Goal: Task Accomplishment & Management: Manage account settings

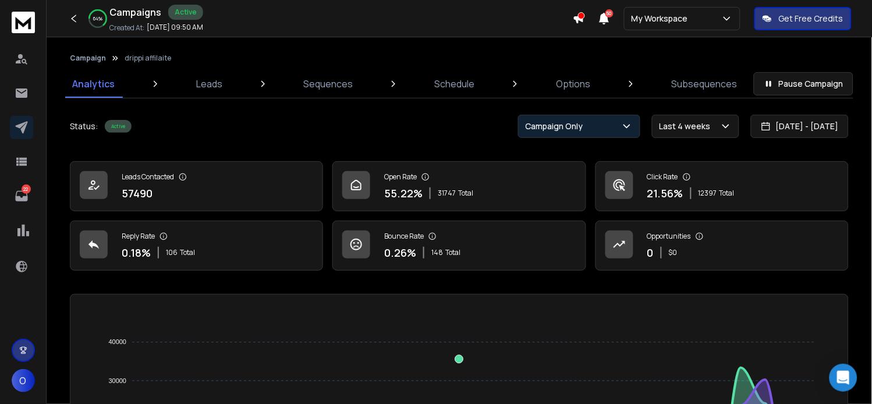
click at [566, 119] on button "Campaign Only" at bounding box center [579, 126] width 122 height 23
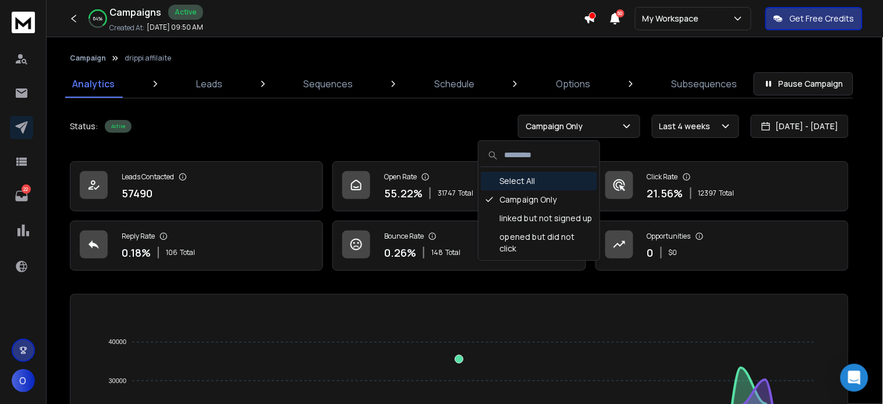
click at [519, 179] on div "Select All" at bounding box center [539, 181] width 116 height 19
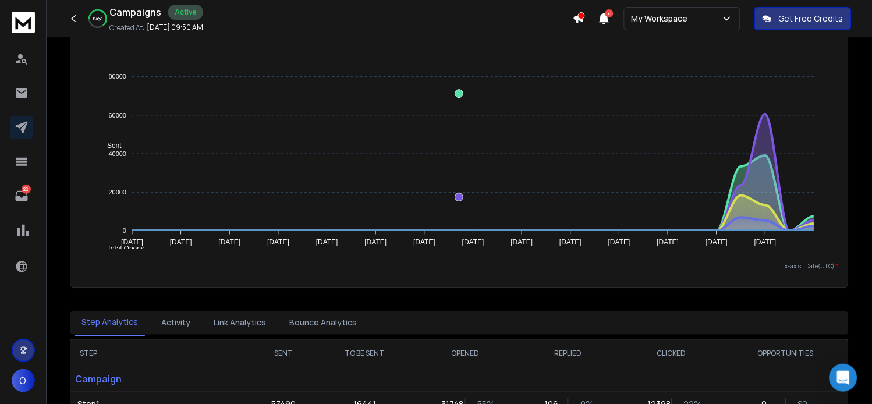
scroll to position [265, 0]
click at [193, 328] on button "Activity" at bounding box center [175, 324] width 43 height 26
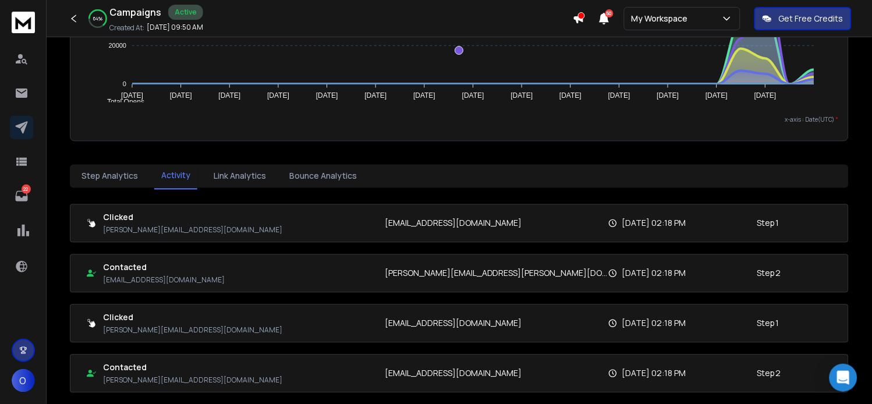
scroll to position [394, 0]
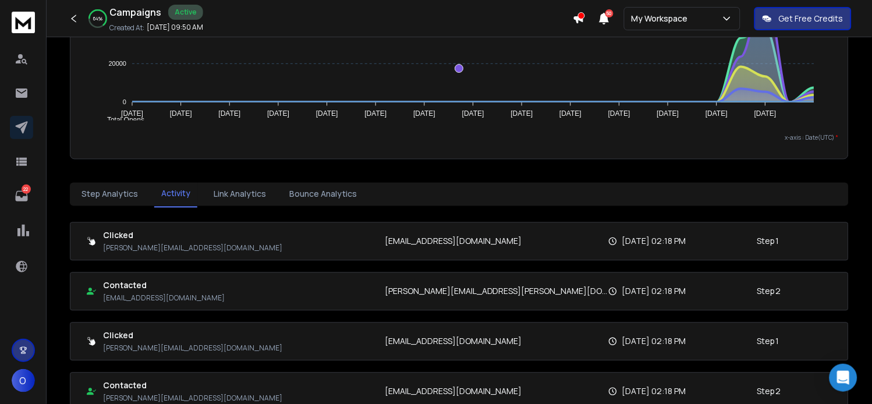
drag, startPoint x: 251, startPoint y: 192, endPoint x: 278, endPoint y: 134, distance: 63.8
click at [251, 192] on button "Link Analytics" at bounding box center [240, 195] width 66 height 26
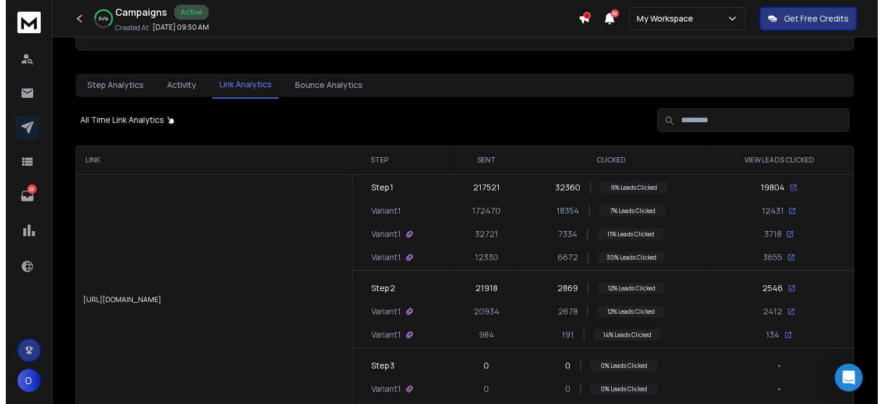
scroll to position [568, 0]
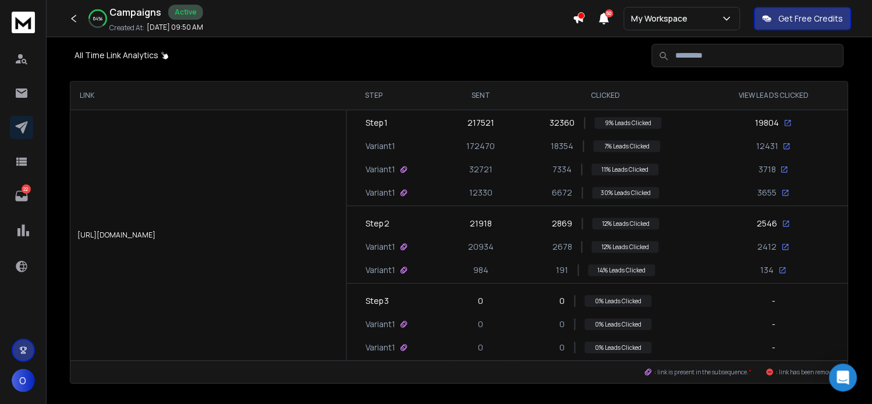
click at [783, 272] on icon at bounding box center [783, 270] width 6 height 6
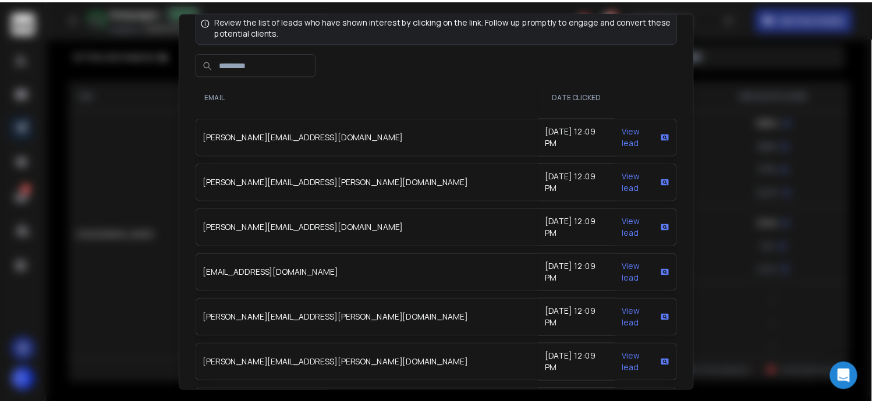
scroll to position [0, 0]
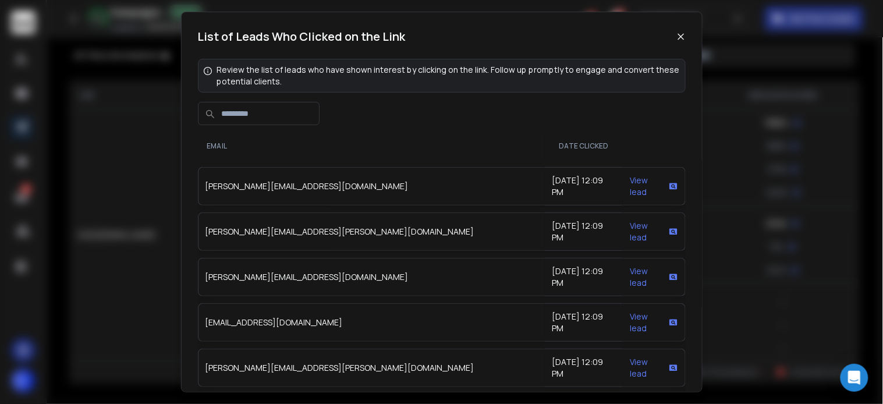
drag, startPoint x: 681, startPoint y: 34, endPoint x: 498, endPoint y: 52, distance: 183.7
click at [681, 34] on icon at bounding box center [680, 36] width 9 height 9
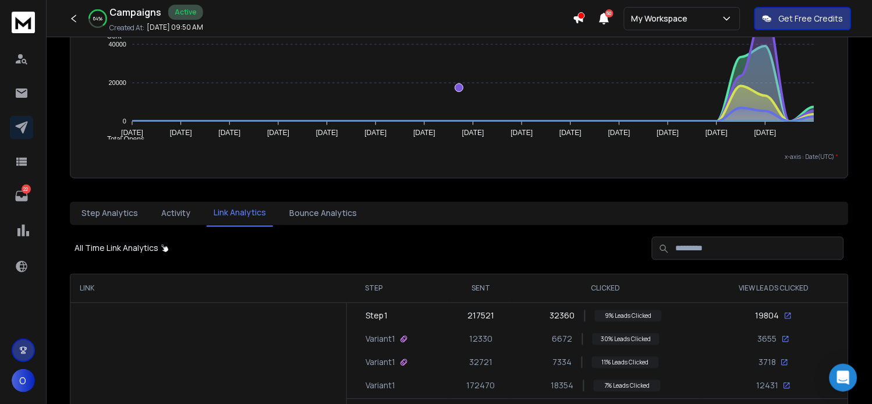
scroll to position [374, 0]
click at [329, 217] on button "Bounce Analytics" at bounding box center [322, 214] width 81 height 26
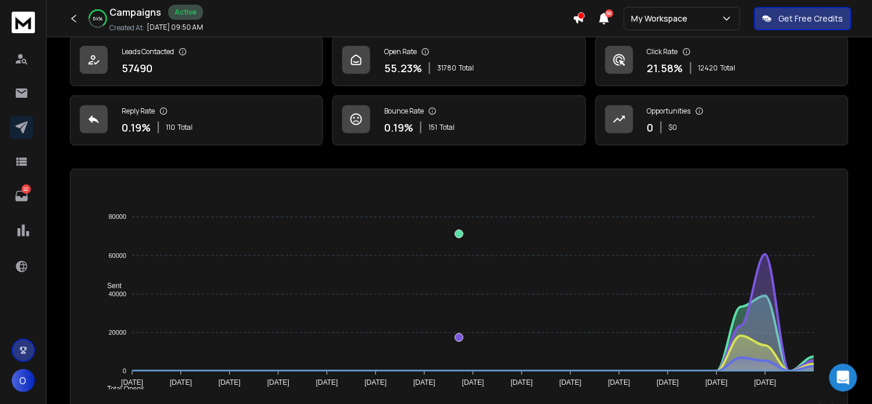
scroll to position [61, 0]
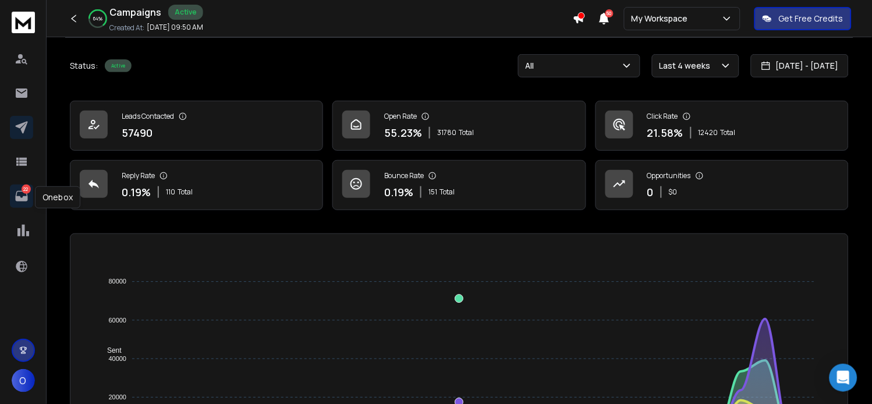
click at [30, 192] on p "22" at bounding box center [26, 188] width 9 height 9
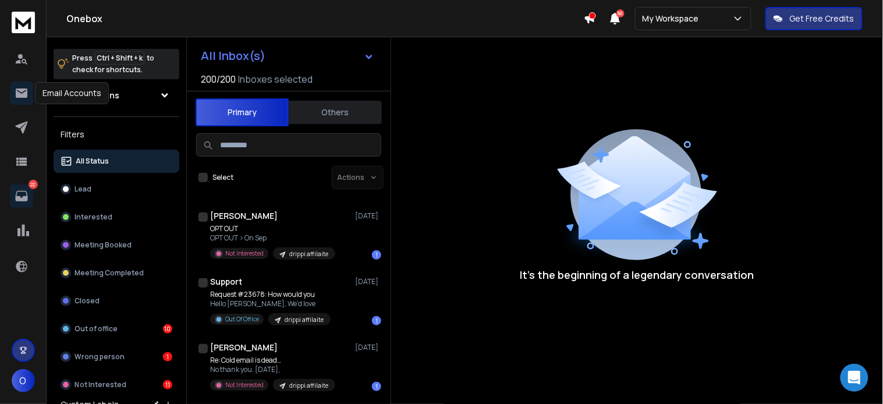
click at [23, 90] on icon at bounding box center [22, 92] width 12 height 9
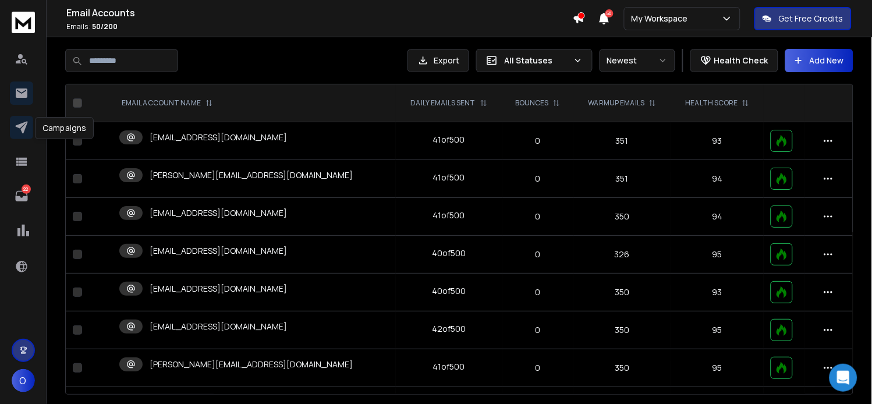
click at [27, 134] on icon at bounding box center [22, 127] width 14 height 14
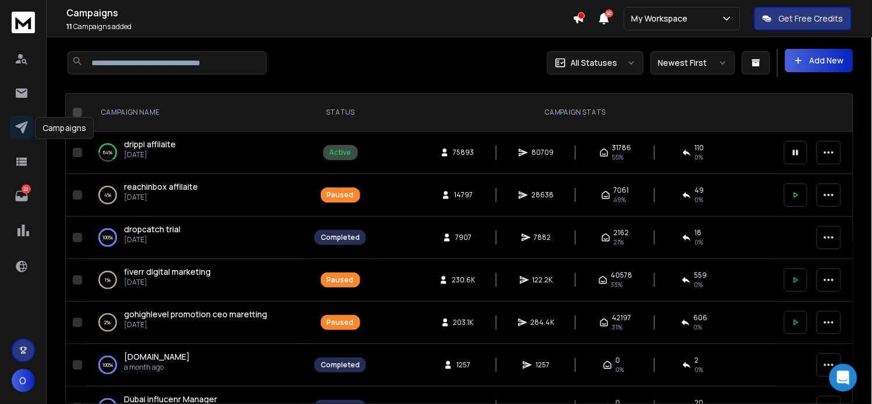
click at [164, 143] on span "drippi affilaite" at bounding box center [150, 144] width 52 height 11
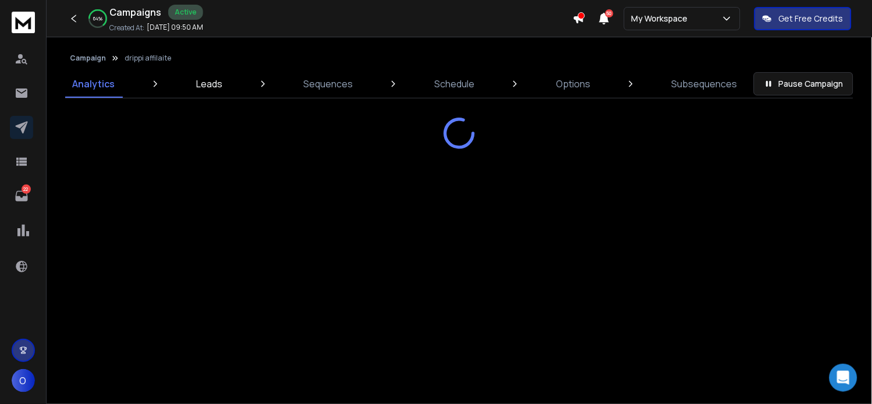
click at [202, 80] on p "Leads" at bounding box center [209, 84] width 26 height 14
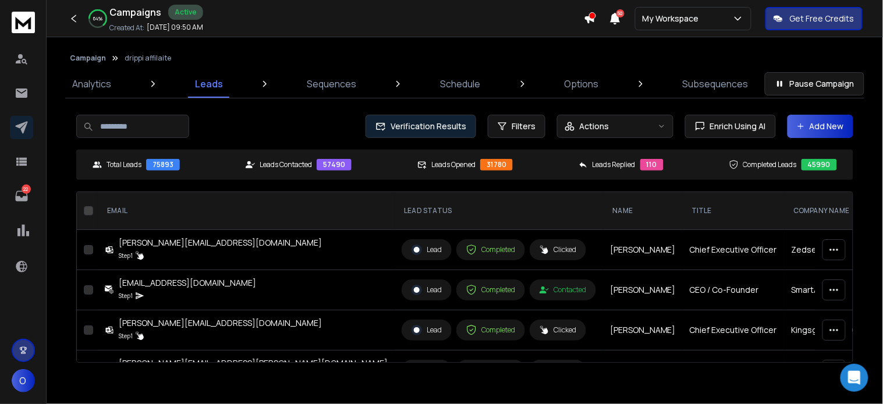
click at [409, 129] on span "Verification Results" at bounding box center [426, 126] width 80 height 12
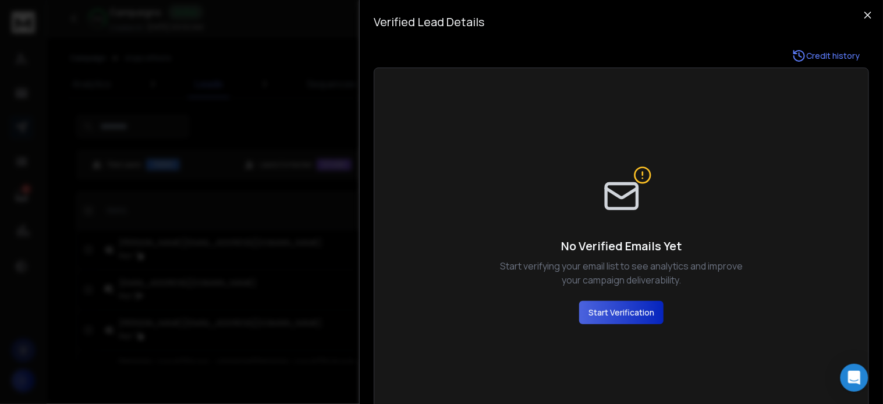
click at [869, 9] on icon "button" at bounding box center [868, 15] width 12 height 12
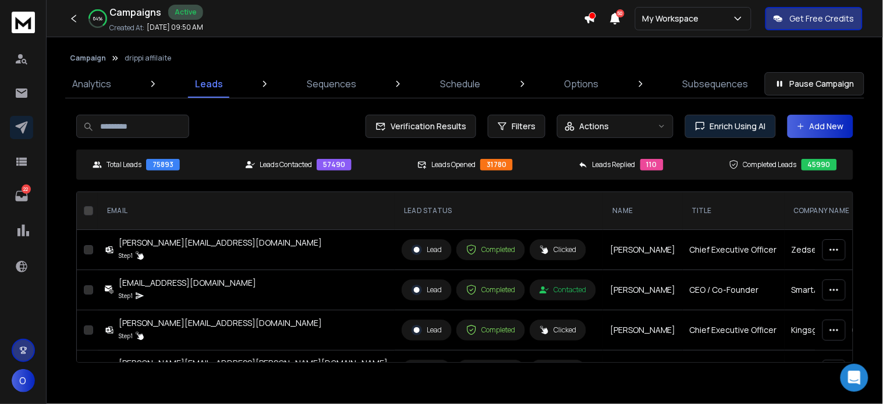
click at [719, 128] on span "Enrich Using AI" at bounding box center [735, 126] width 61 height 12
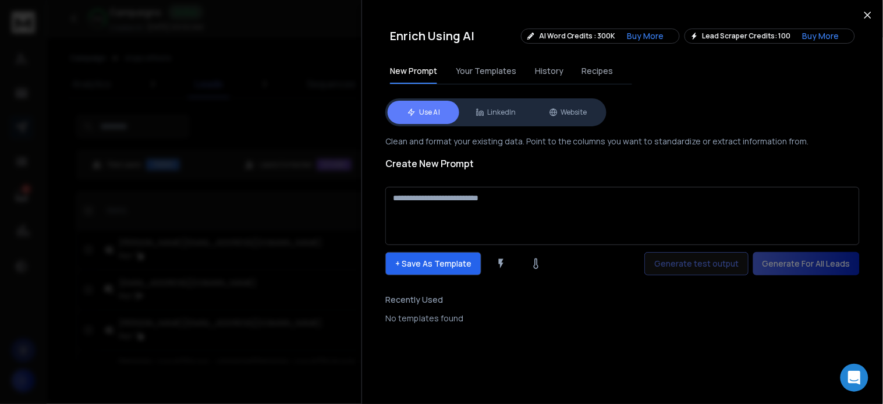
click at [870, 16] on icon "button" at bounding box center [868, 15] width 12 height 12
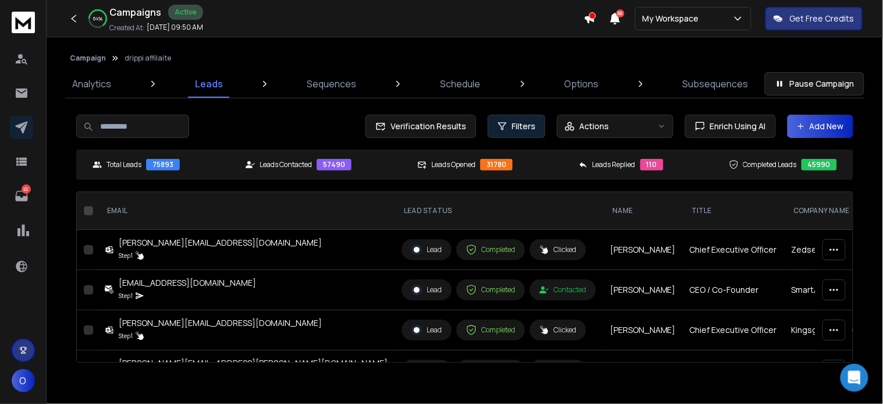
click at [534, 125] on button "Filters" at bounding box center [517, 126] width 58 height 23
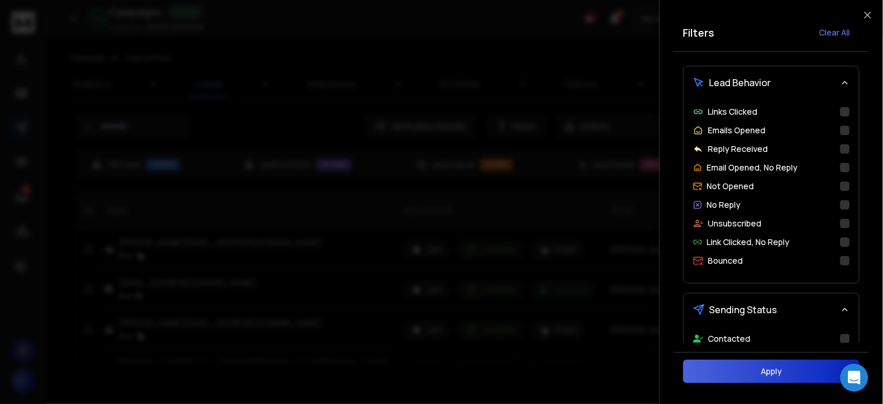
click at [840, 241] on button "Link Clicked, No Reply" at bounding box center [844, 241] width 9 height 9
click at [840, 111] on button "Links Clicked" at bounding box center [844, 111] width 9 height 9
click at [840, 132] on button "Emails Opened" at bounding box center [844, 130] width 9 height 9
click at [840, 164] on button "Email Opened, No Reply" at bounding box center [844, 167] width 9 height 9
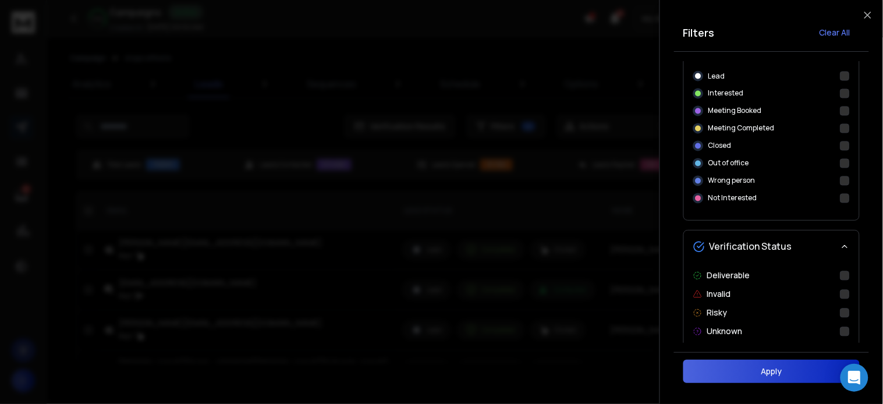
scroll to position [577, 0]
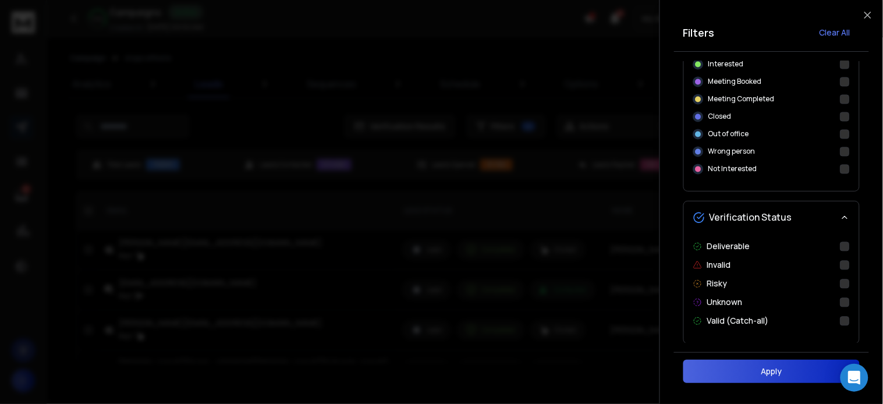
drag, startPoint x: 776, startPoint y: 371, endPoint x: 712, endPoint y: 292, distance: 101.3
click at [776, 371] on button "Apply" at bounding box center [771, 371] width 176 height 23
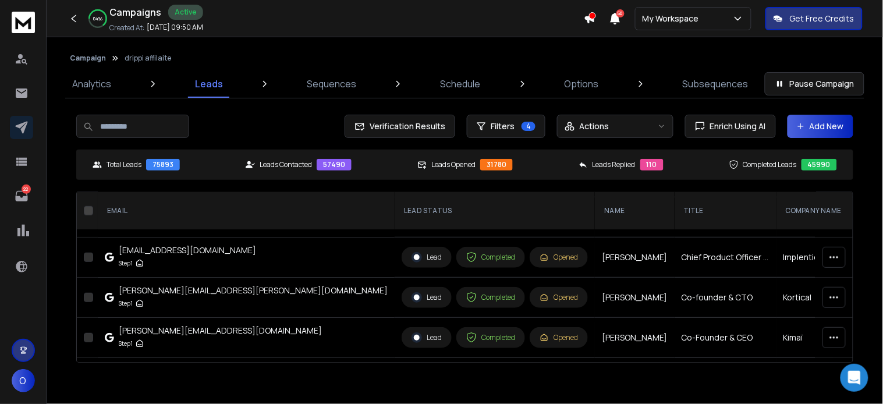
scroll to position [1616, 0]
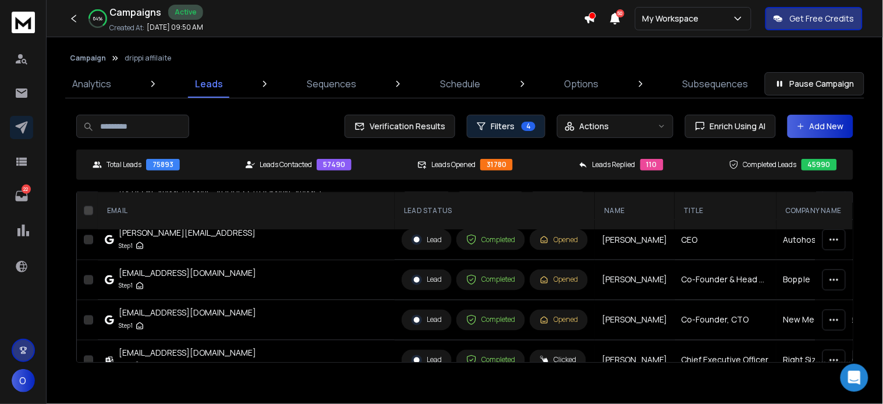
click at [507, 121] on span "Filters" at bounding box center [503, 126] width 24 height 12
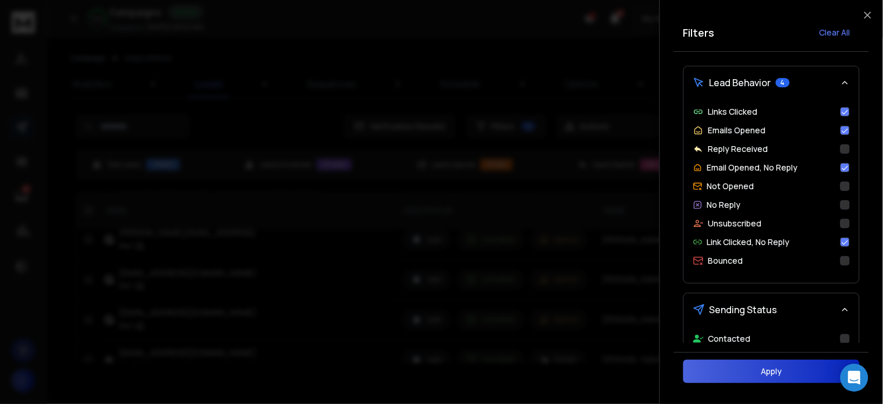
drag, startPoint x: 830, startPoint y: 242, endPoint x: 833, endPoint y: 201, distance: 40.3
click at [840, 242] on button "Link Clicked, No Reply" at bounding box center [844, 241] width 9 height 9
click at [839, 165] on div "Links Clicked Emails Opened Reply Received Email Opened, No Reply Not Opened No…" at bounding box center [771, 194] width 175 height 177
drag, startPoint x: 831, startPoint y: 125, endPoint x: 832, endPoint y: 134, distance: 9.4
click at [832, 128] on div "Emails Opened" at bounding box center [771, 131] width 157 height 12
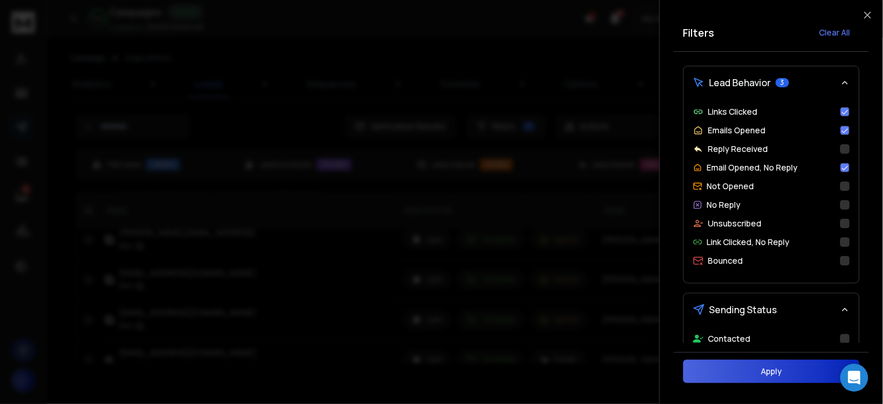
click at [840, 133] on button "Emails Opened" at bounding box center [844, 130] width 9 height 9
click at [840, 169] on button "Email Opened, No Reply" at bounding box center [844, 167] width 9 height 9
click at [840, 113] on button "Links Clicked" at bounding box center [844, 111] width 9 height 9
drag, startPoint x: 830, startPoint y: 186, endPoint x: 824, endPoint y: 187, distance: 6.5
click at [840, 186] on button "Not Opened" at bounding box center [844, 186] width 9 height 9
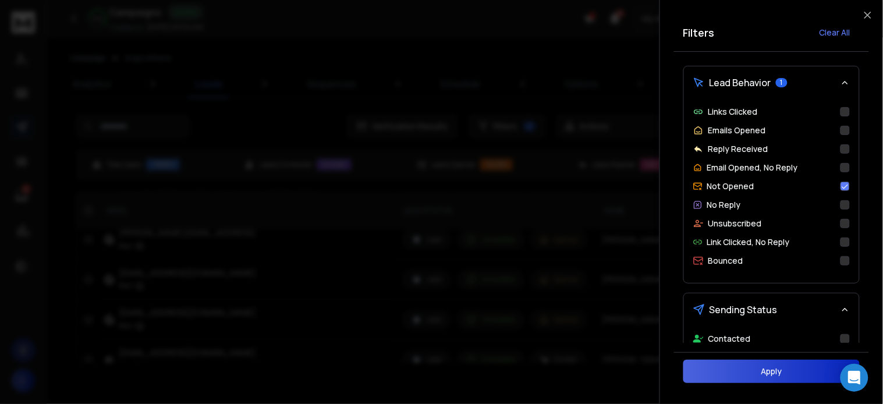
click at [776, 369] on button "Apply" at bounding box center [771, 371] width 176 height 23
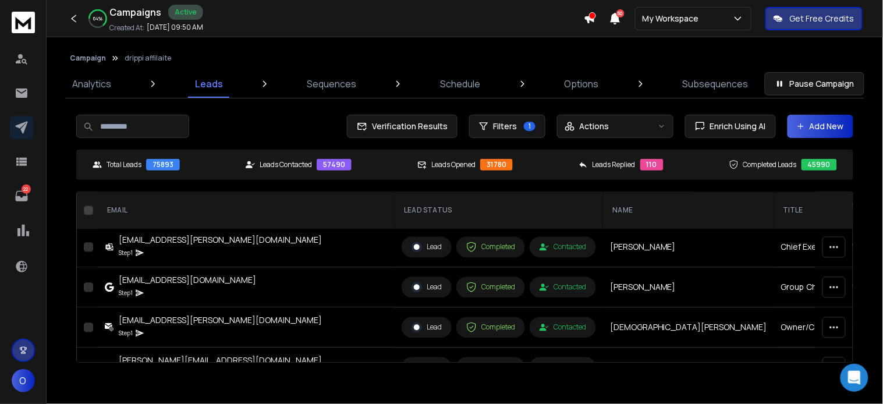
scroll to position [1887, 0]
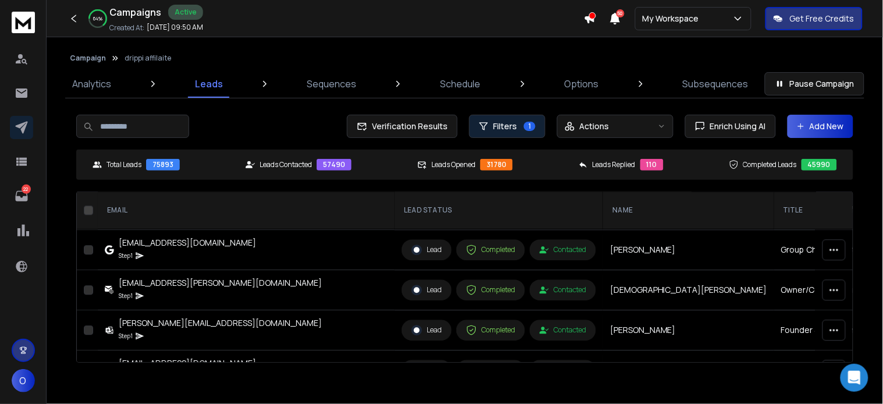
click at [484, 123] on polygon "button" at bounding box center [484, 126] width 8 height 7
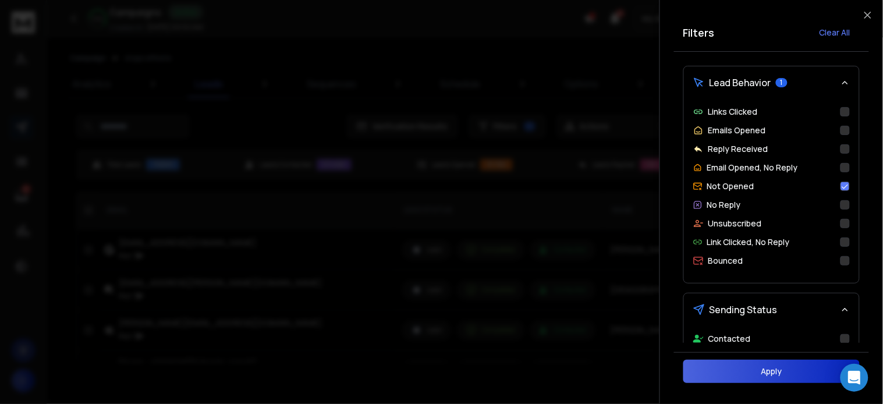
click at [840, 187] on button "Not Opened" at bounding box center [844, 186] width 9 height 9
click at [840, 240] on button "Link Clicked, No Reply" at bounding box center [844, 241] width 9 height 9
click at [840, 111] on button "Links Clicked" at bounding box center [844, 111] width 9 height 9
drag, startPoint x: 760, startPoint y: 371, endPoint x: 163, endPoint y: 282, distance: 603.7
click at [760, 371] on button "Apply" at bounding box center [771, 371] width 176 height 23
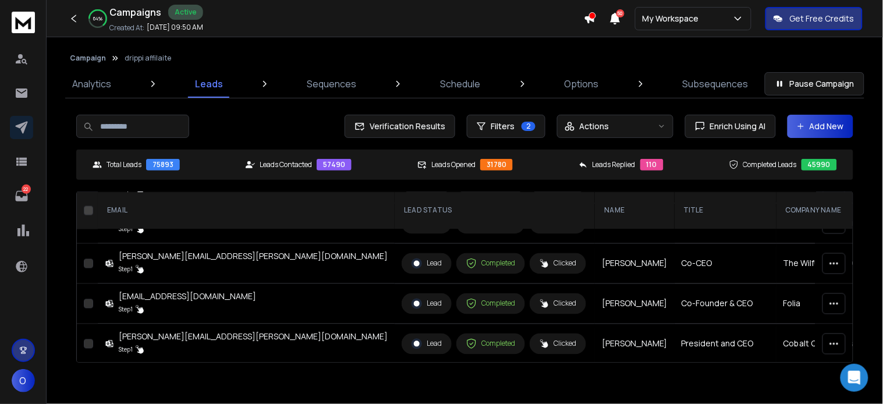
scroll to position [2856, 0]
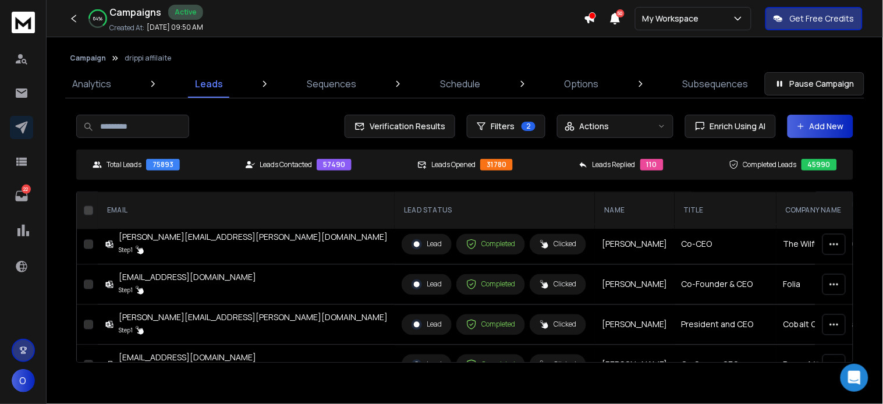
drag, startPoint x: 748, startPoint y: 288, endPoint x: 723, endPoint y: 294, distance: 25.8
click at [776, 294] on td "Folia" at bounding box center [827, 285] width 102 height 40
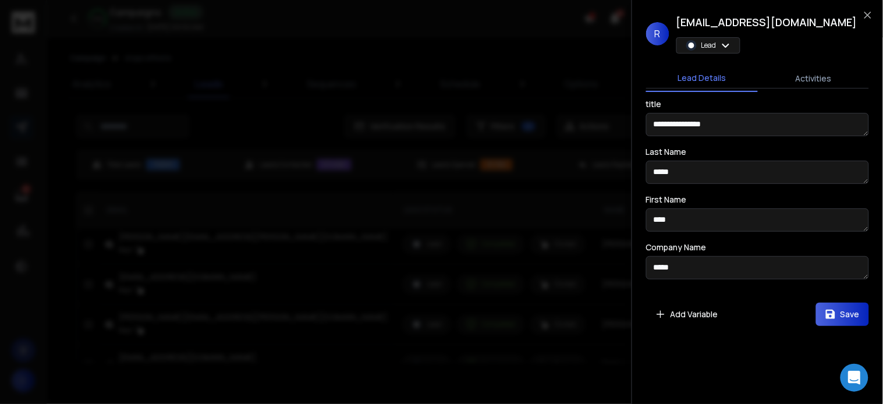
click at [708, 291] on div at bounding box center [441, 202] width 883 height 404
click at [718, 291] on body "Your warmest leads are on your site – Turn visits into conversations Reach Out …" at bounding box center [441, 202] width 883 height 404
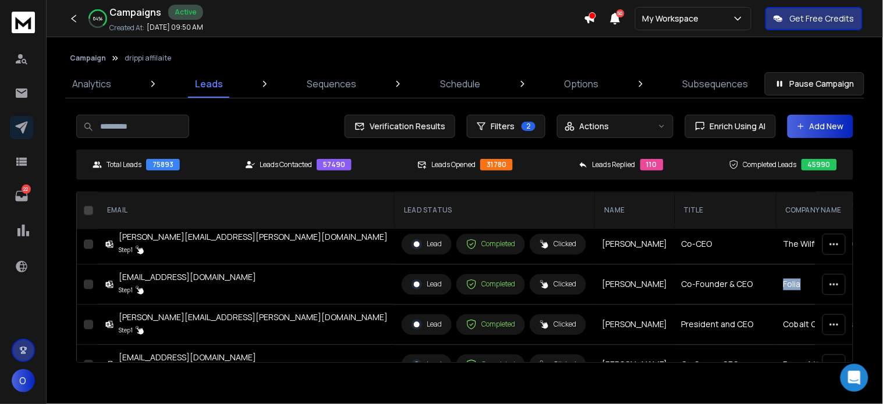
drag, startPoint x: 739, startPoint y: 285, endPoint x: 707, endPoint y: 286, distance: 32.6
click at [776, 286] on td "Folia" at bounding box center [827, 285] width 102 height 40
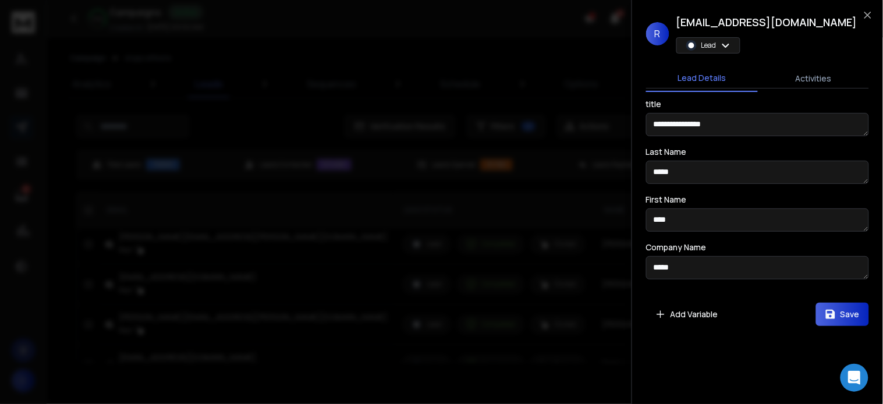
drag, startPoint x: 707, startPoint y: 286, endPoint x: 715, endPoint y: 288, distance: 8.3
drag, startPoint x: 715, startPoint y: 288, endPoint x: 669, endPoint y: 267, distance: 50.0
click at [668, 269] on textarea "*****" at bounding box center [757, 267] width 223 height 23
click at [669, 267] on textarea "*****" at bounding box center [757, 267] width 223 height 23
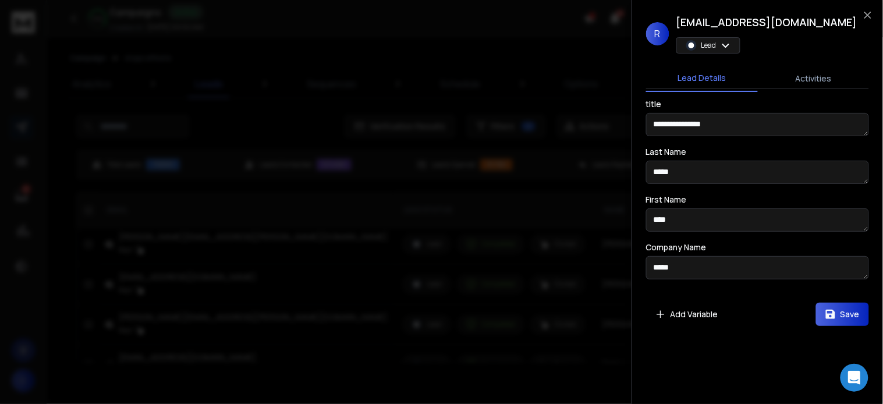
click at [517, 102] on div at bounding box center [441, 202] width 883 height 404
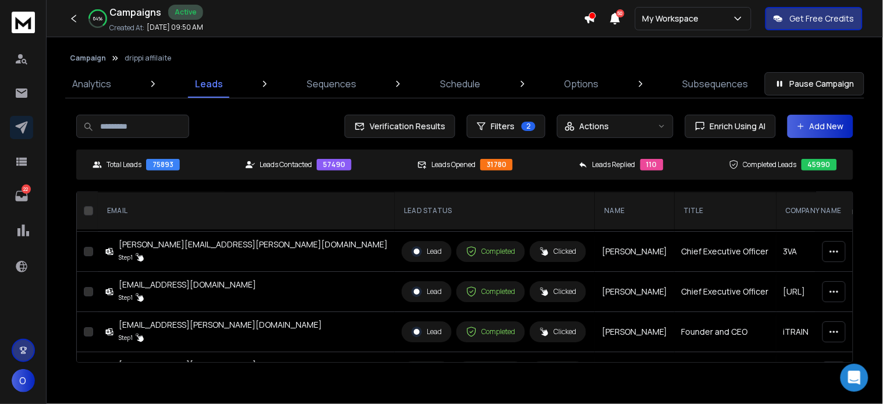
scroll to position [3309, 0]
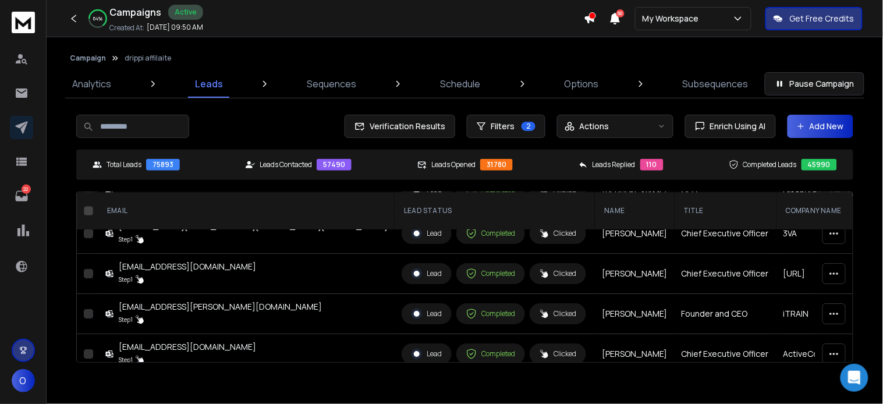
click at [839, 130] on button "Add New" at bounding box center [820, 126] width 66 height 23
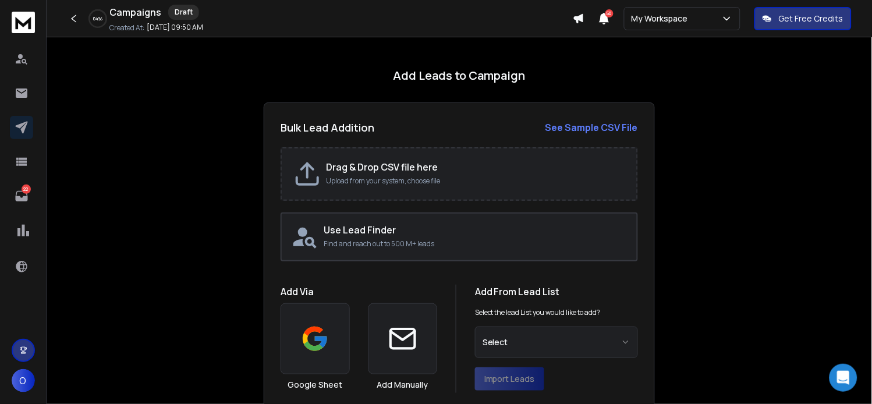
click at [638, 339] on div "Bulk Lead Addition See Sample CSV File Drag & Drop CSV file here Upload from yo…" at bounding box center [459, 255] width 391 height 307
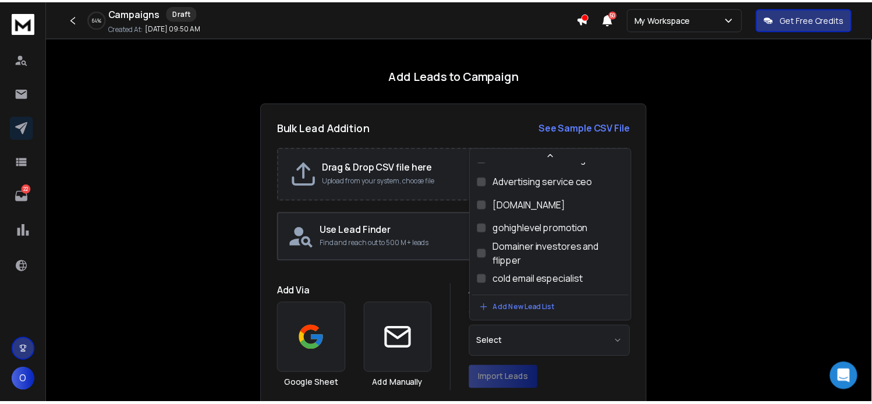
scroll to position [139, 0]
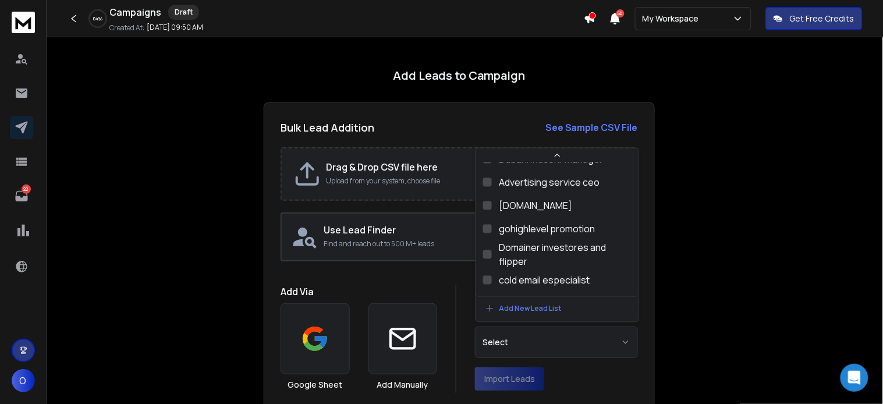
click at [485, 258] on button "button" at bounding box center [487, 254] width 9 height 9
drag, startPoint x: 526, startPoint y: 378, endPoint x: 682, endPoint y: 336, distance: 161.5
click at [526, 378] on button "Import Leads" at bounding box center [509, 378] width 69 height 23
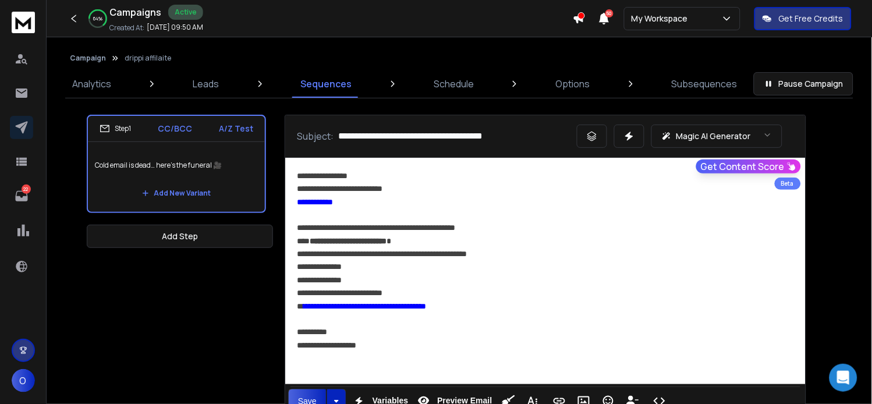
click at [329, 398] on icon "button" at bounding box center [336, 400] width 14 height 7
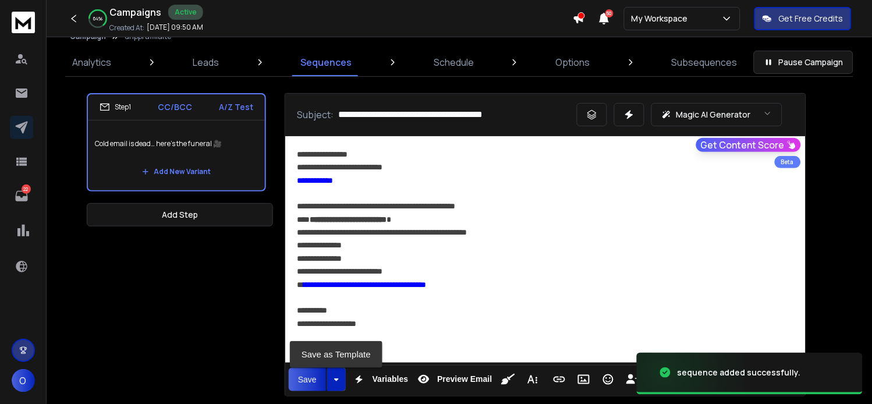
scroll to position [30, 0]
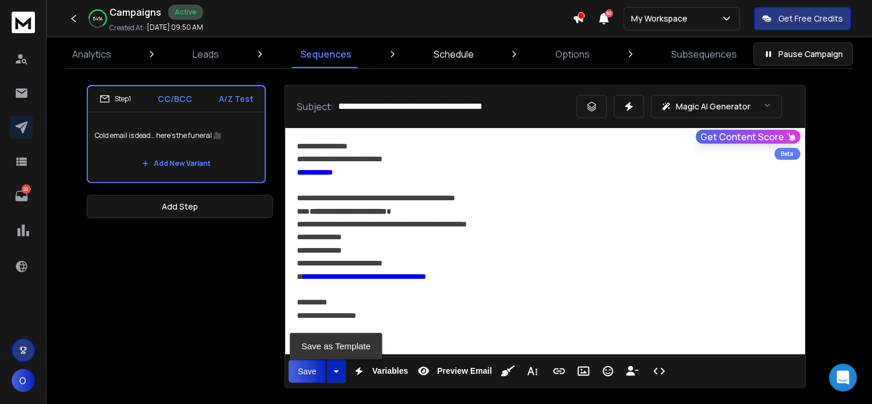
click at [443, 51] on p "Schedule" at bounding box center [454, 54] width 40 height 14
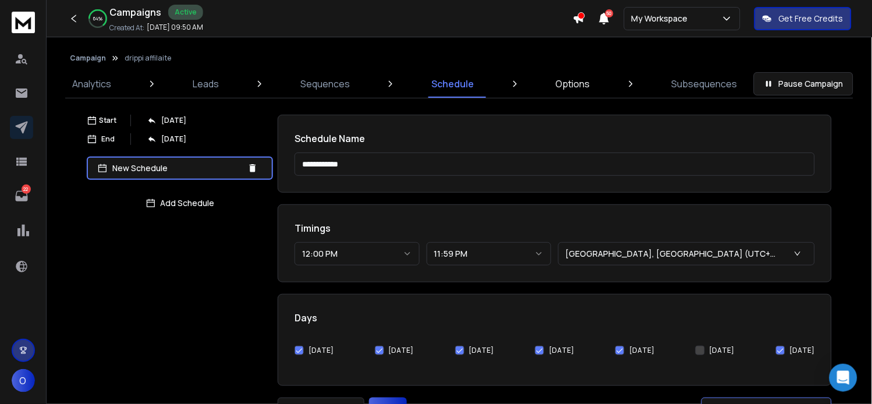
click at [581, 79] on p "Options" at bounding box center [573, 84] width 34 height 14
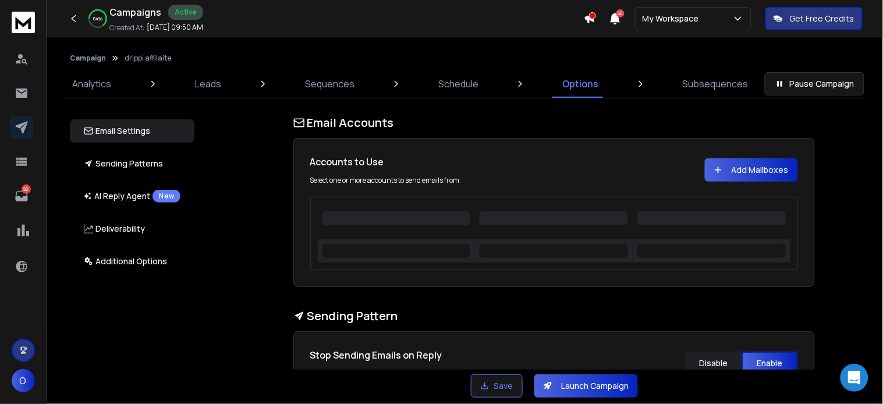
click at [583, 393] on button "Launch Campaign" at bounding box center [586, 385] width 104 height 23
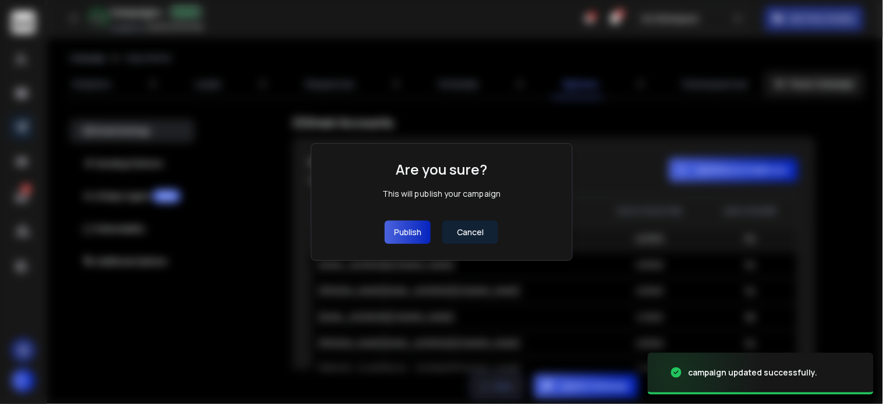
drag, startPoint x: 410, startPoint y: 230, endPoint x: 402, endPoint y: 229, distance: 7.8
click at [410, 230] on button "Publish" at bounding box center [408, 232] width 46 height 23
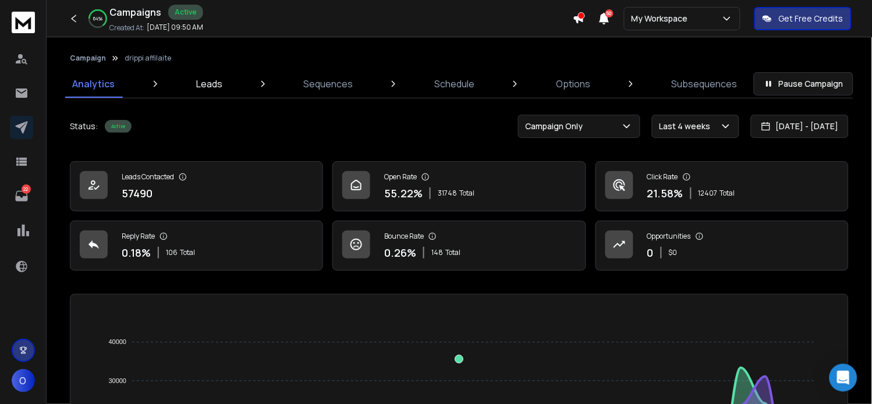
click at [223, 87] on link "Leads" at bounding box center [209, 84] width 40 height 28
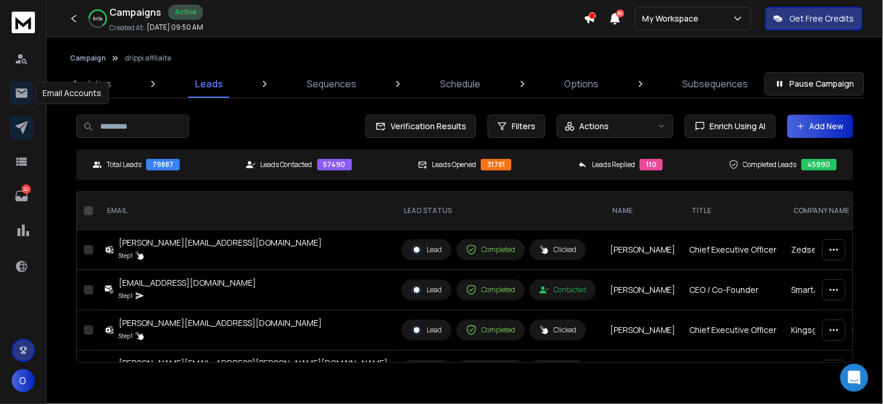
click at [24, 91] on icon at bounding box center [22, 93] width 14 height 14
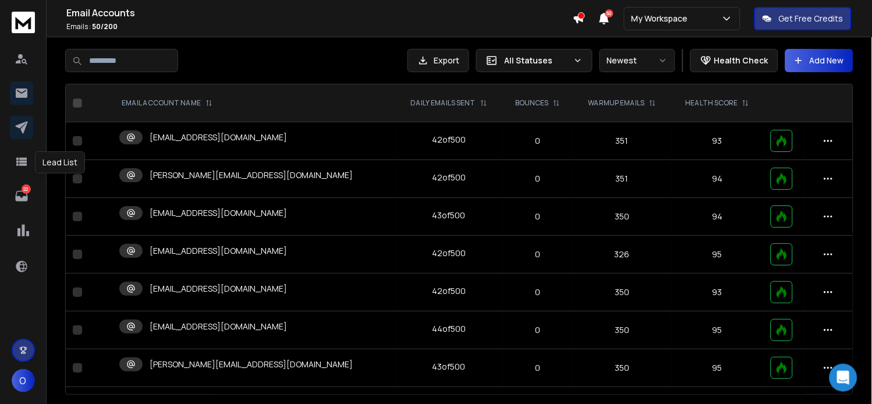
click at [17, 127] on icon at bounding box center [21, 127] width 12 height 12
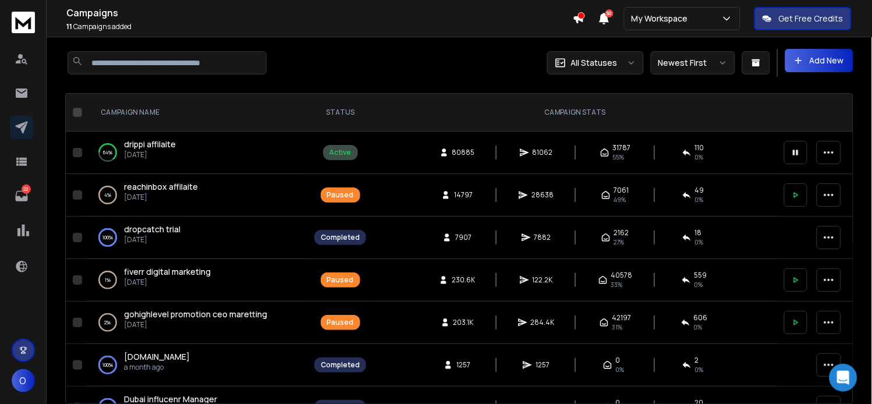
click at [175, 139] on span "drippi affilaite" at bounding box center [150, 144] width 52 height 11
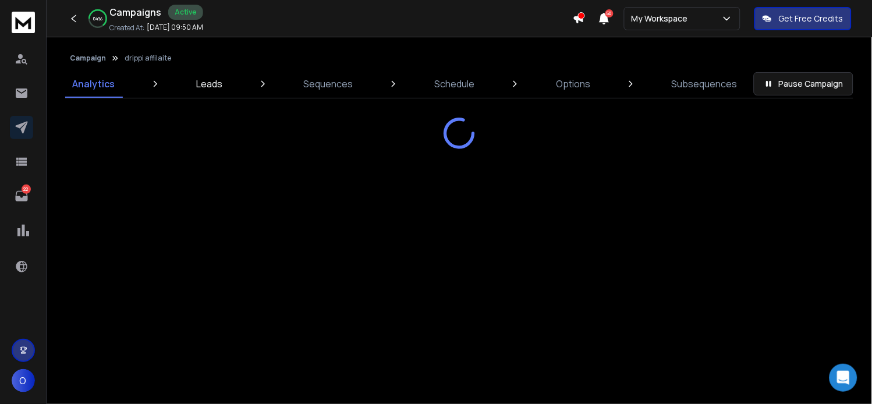
click at [225, 88] on link "Leads" at bounding box center [209, 84] width 40 height 28
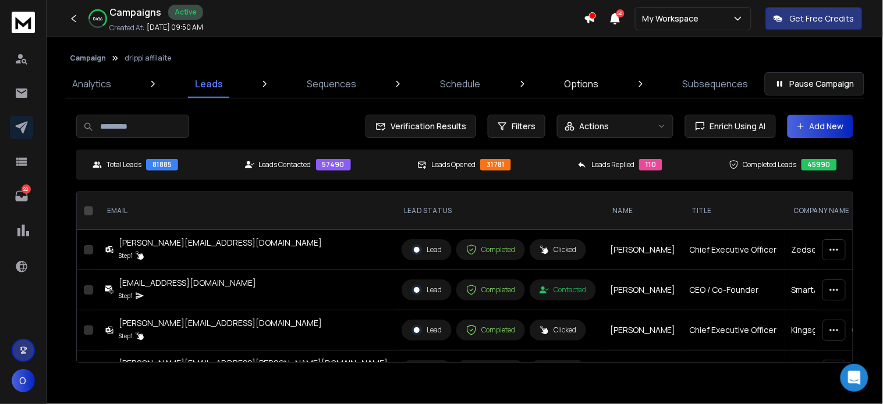
click at [572, 90] on p "Options" at bounding box center [582, 84] width 34 height 14
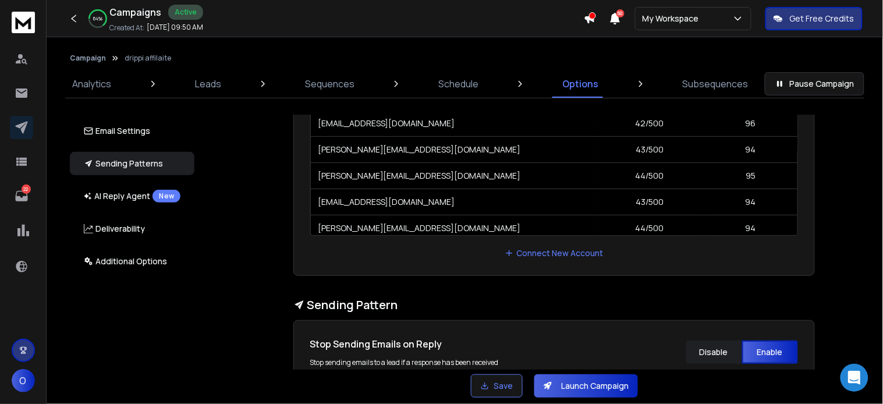
scroll to position [507, 0]
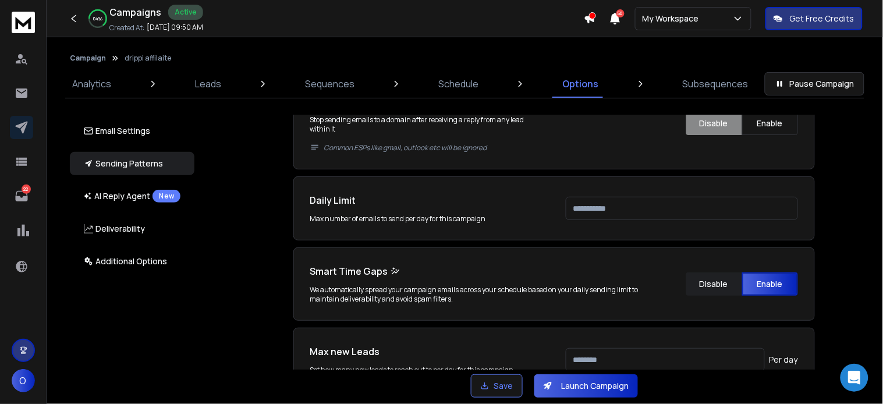
click at [595, 205] on input "*****" at bounding box center [682, 208] width 232 height 23
drag, startPoint x: 595, startPoint y: 205, endPoint x: 566, endPoint y: 205, distance: 29.7
click at [566, 205] on input "*****" at bounding box center [682, 208] width 232 height 23
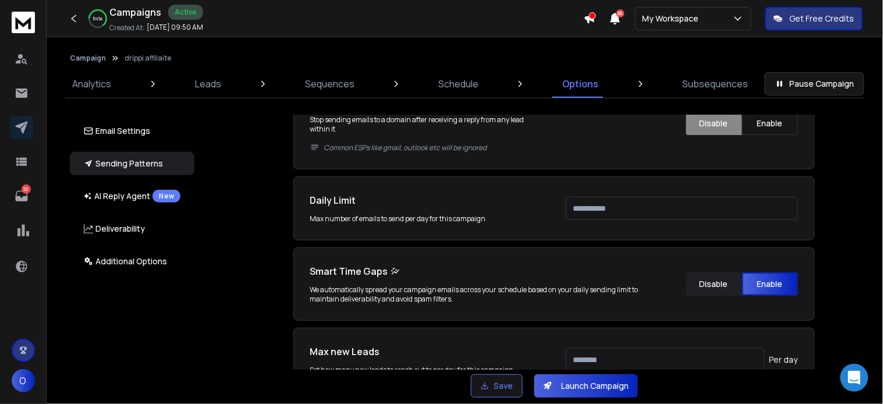
click at [577, 210] on input "*****" at bounding box center [682, 208] width 232 height 23
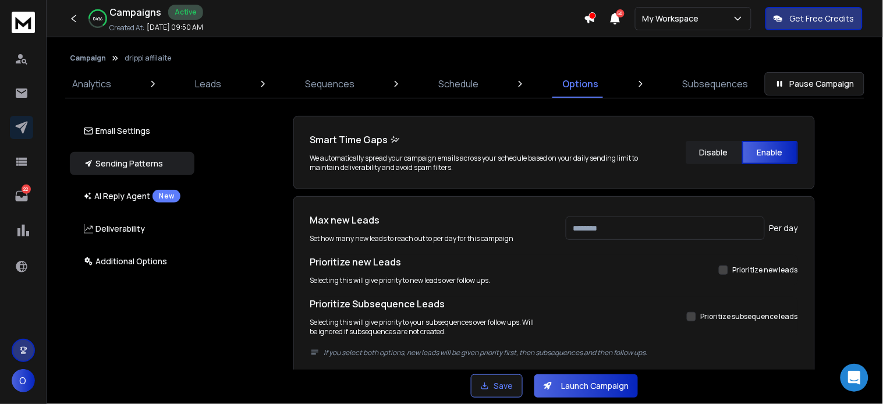
scroll to position [637, 0]
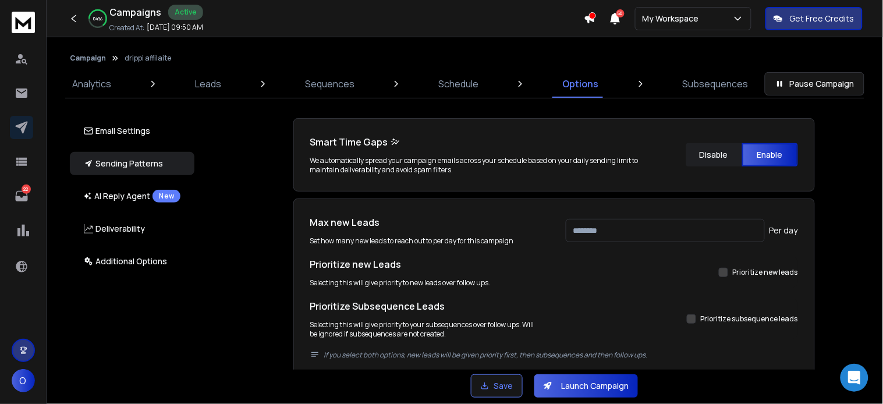
type input "*****"
drag, startPoint x: 597, startPoint y: 235, endPoint x: 563, endPoint y: 235, distance: 33.8
click at [566, 235] on input "*****" at bounding box center [665, 230] width 199 height 23
type input "*****"
click at [882, 208] on div "Email Accounts Accounts to Use Select one or more accounts to send emails from …" at bounding box center [560, 242] width 695 height 255
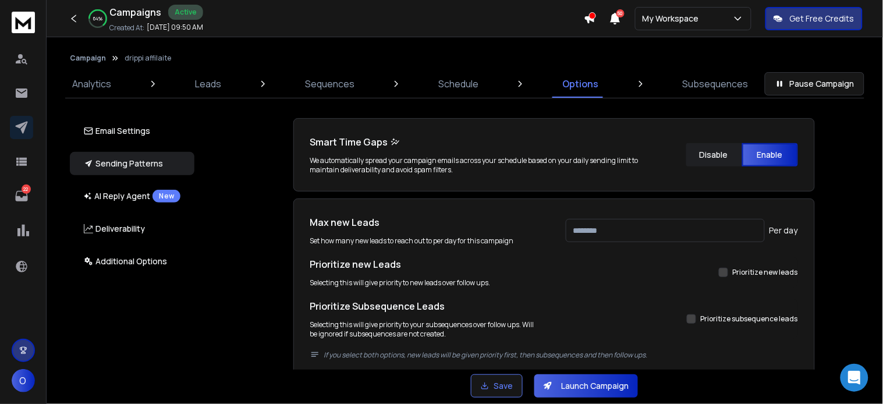
click at [600, 381] on button "Launch Campaign" at bounding box center [586, 385] width 104 height 23
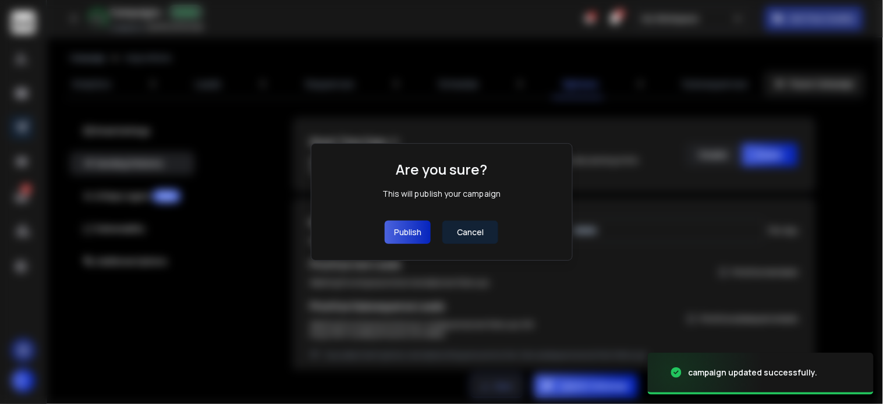
click at [385, 231] on button "Publish" at bounding box center [408, 232] width 46 height 23
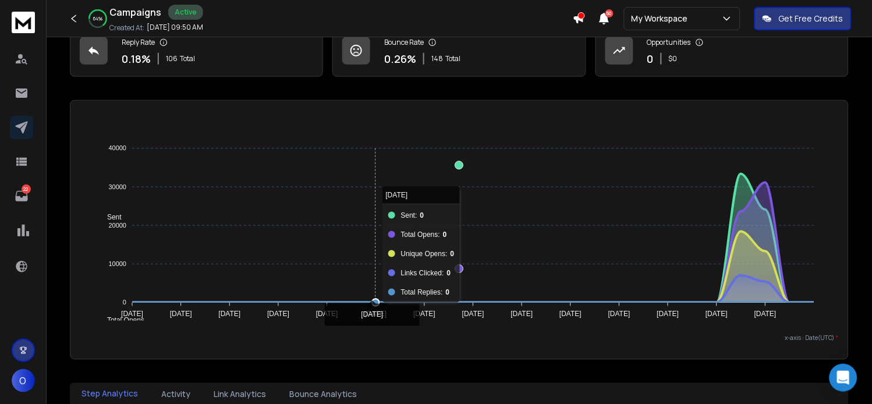
scroll to position [323, 0]
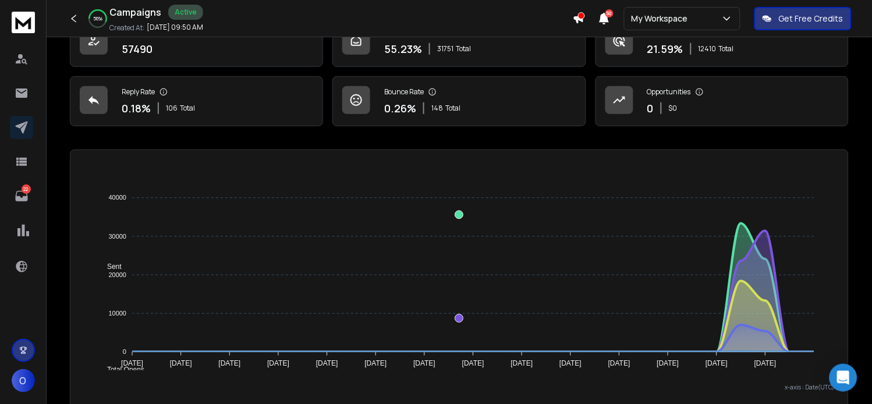
scroll to position [323, 0]
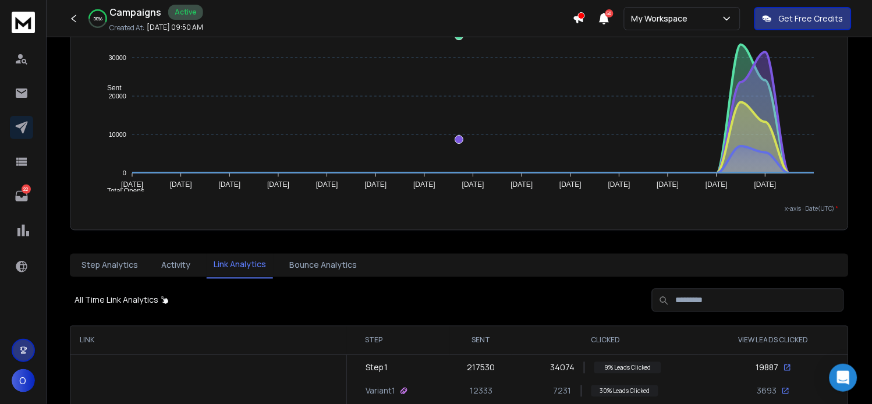
click at [242, 262] on button "Link Analytics" at bounding box center [240, 265] width 66 height 27
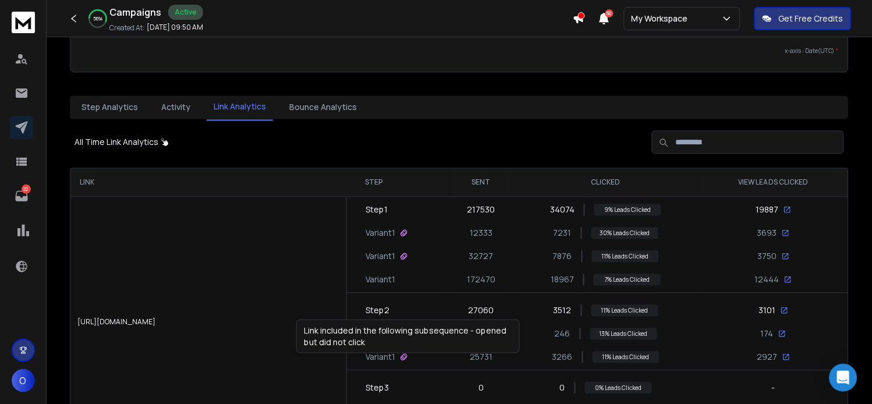
scroll to position [374, 0]
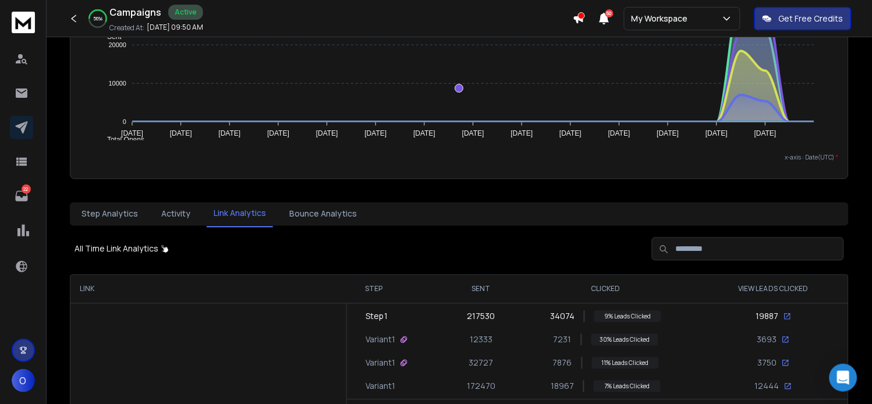
click at [76, 210] on div "Leads Contacted 57490 Open Rate 55.23 % 31751 Total Click Rate 21.59 % 12410 To…" at bounding box center [459, 184] width 779 height 795
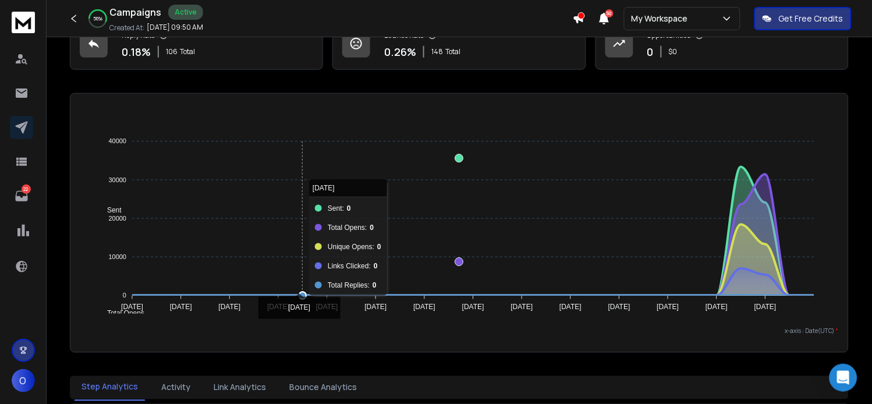
scroll to position [0, 0]
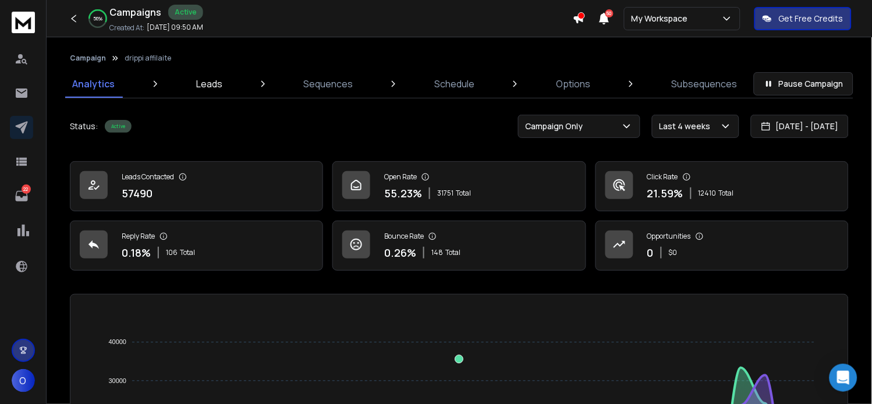
click at [222, 85] on p "Leads" at bounding box center [209, 84] width 26 height 14
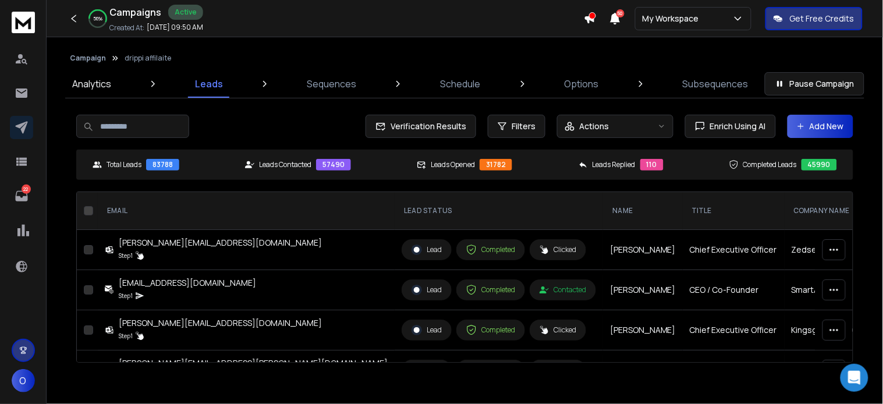
click at [95, 83] on p "Analytics" at bounding box center [91, 84] width 39 height 14
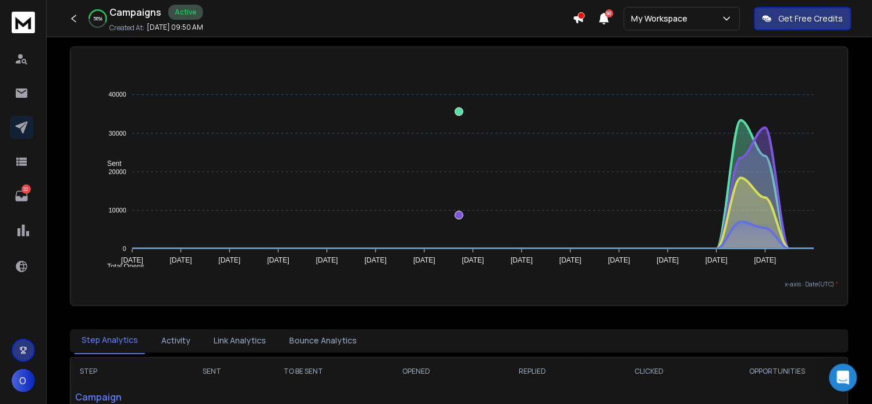
scroll to position [323, 0]
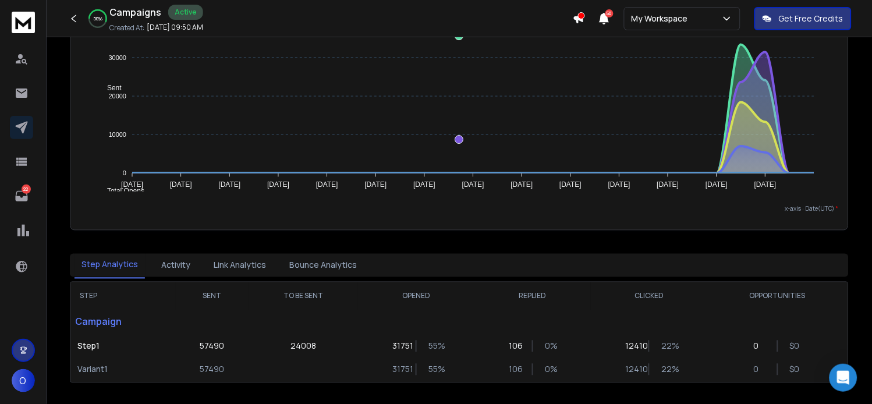
click at [247, 268] on button "Link Analytics" at bounding box center [240, 266] width 66 height 26
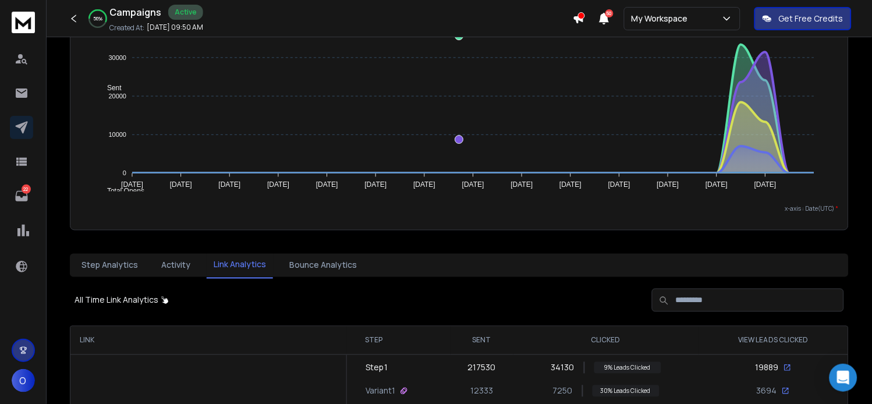
click at [205, 263] on div "Step Analytics Activity Link Analytics Bounce Analytics" at bounding box center [459, 265] width 779 height 23
click at [149, 262] on div "Step Analytics Activity Link Analytics Bounce Analytics" at bounding box center [459, 265] width 779 height 23
click at [173, 265] on button "Activity" at bounding box center [175, 266] width 43 height 26
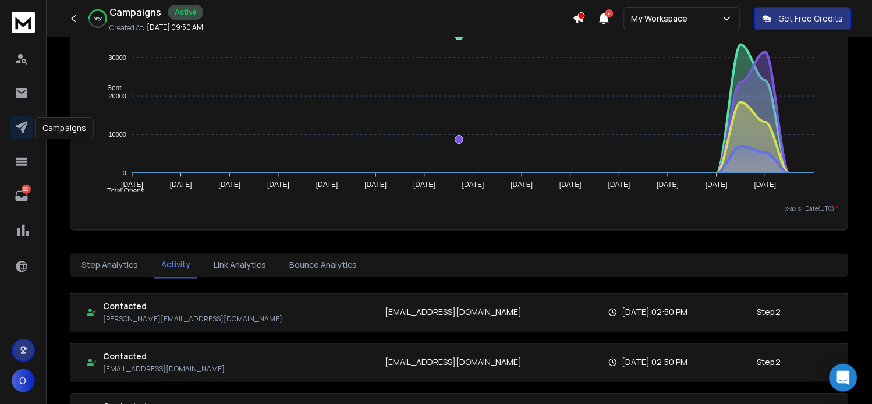
click at [21, 121] on icon at bounding box center [22, 127] width 14 height 14
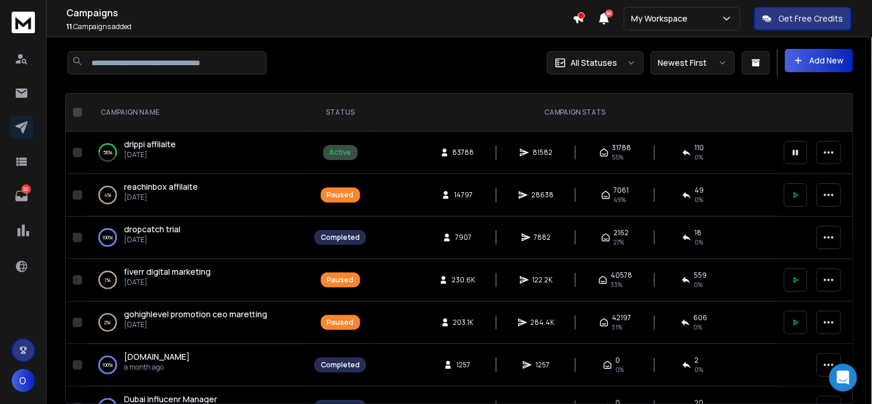
click at [143, 147] on span "drippi affilaite" at bounding box center [150, 144] width 52 height 11
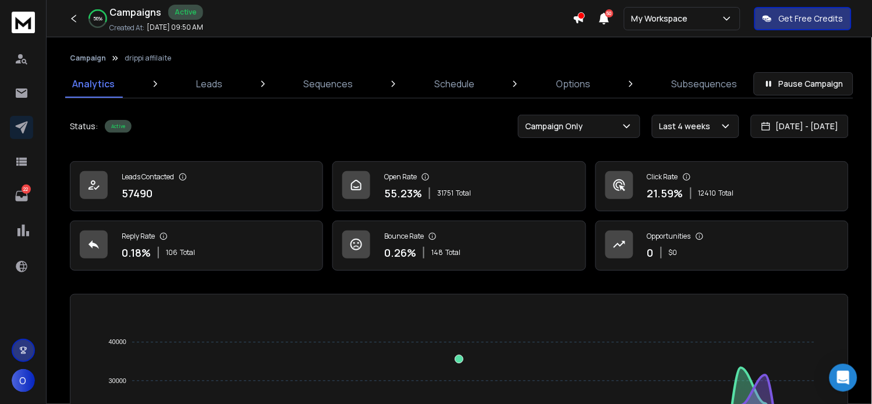
click at [619, 16] on div "50 My Workspace Get Free Credits" at bounding box center [712, 18] width 279 height 23
click at [613, 16] on span "50" at bounding box center [609, 13] width 8 height 8
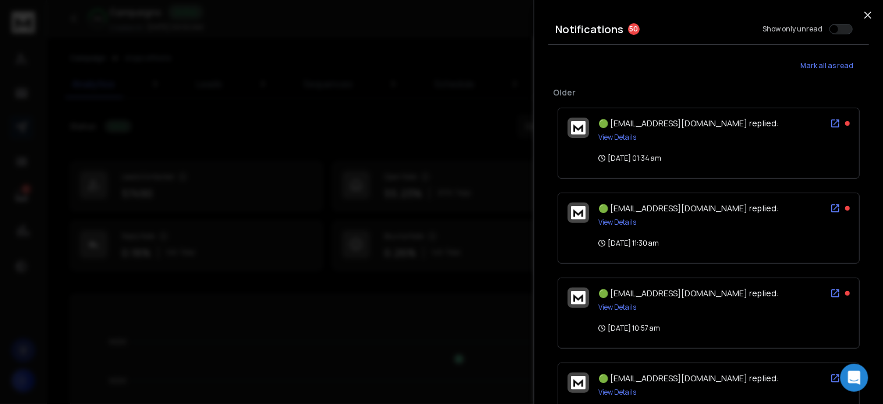
click at [865, 10] on icon "button" at bounding box center [868, 15] width 12 height 12
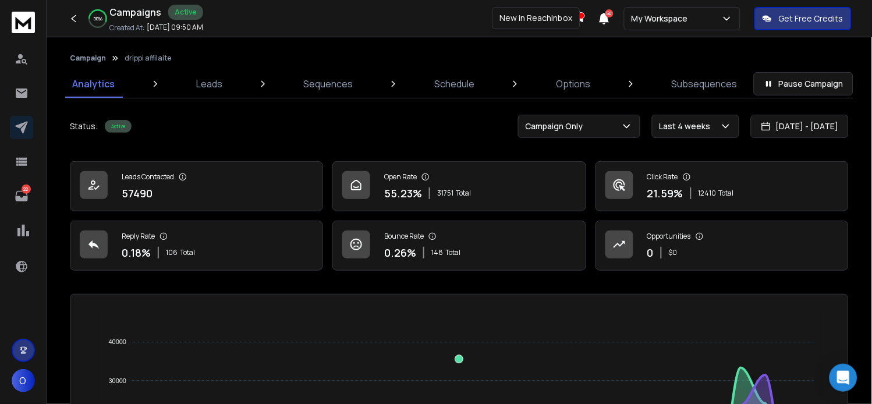
click at [584, 23] on icon at bounding box center [579, 19] width 12 height 12
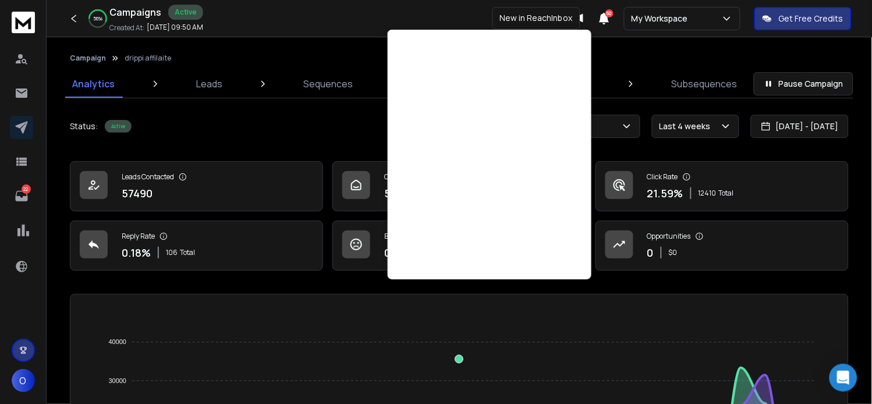
click at [583, 17] on icon at bounding box center [578, 18] width 9 height 9
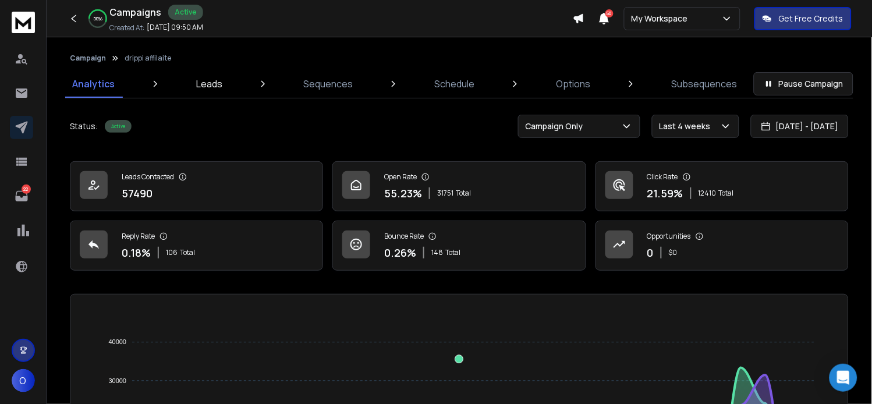
click at [221, 79] on p "Leads" at bounding box center [209, 84] width 26 height 14
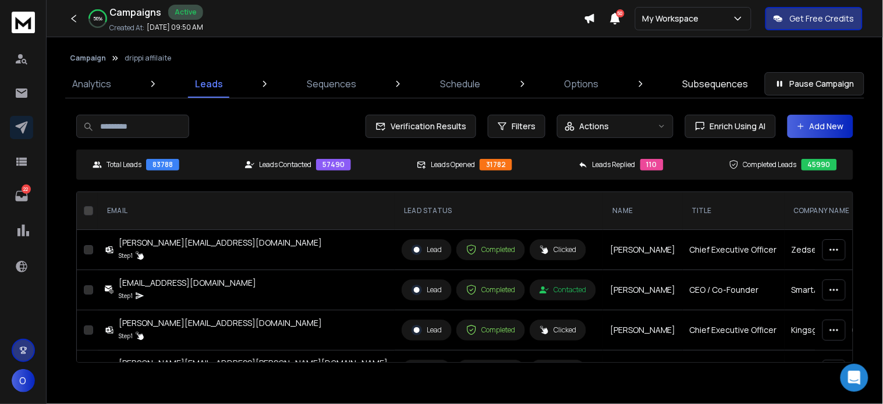
click at [719, 80] on p "Subsequences" at bounding box center [716, 84] width 66 height 14
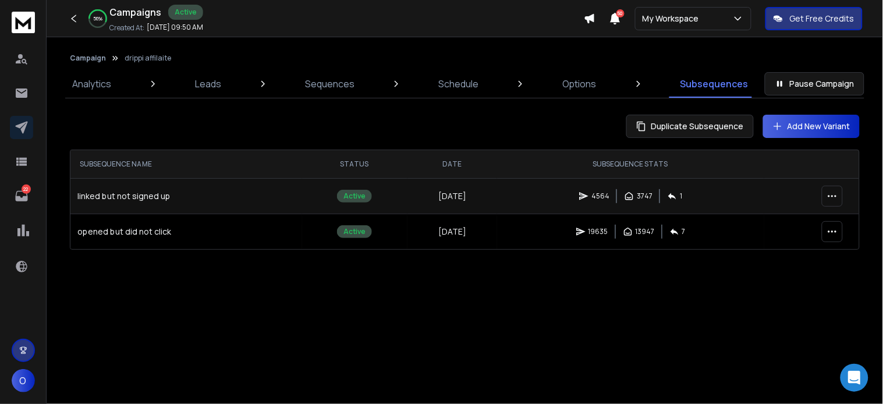
click at [137, 198] on td "linked but not signed up" at bounding box center [186, 196] width 232 height 36
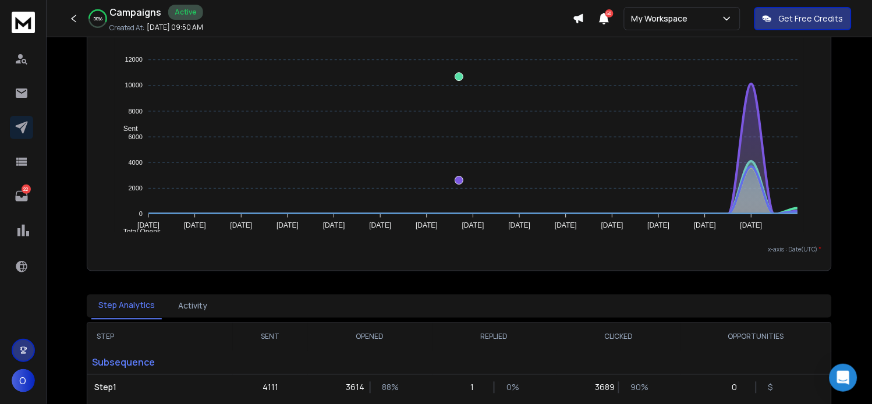
scroll to position [371, 0]
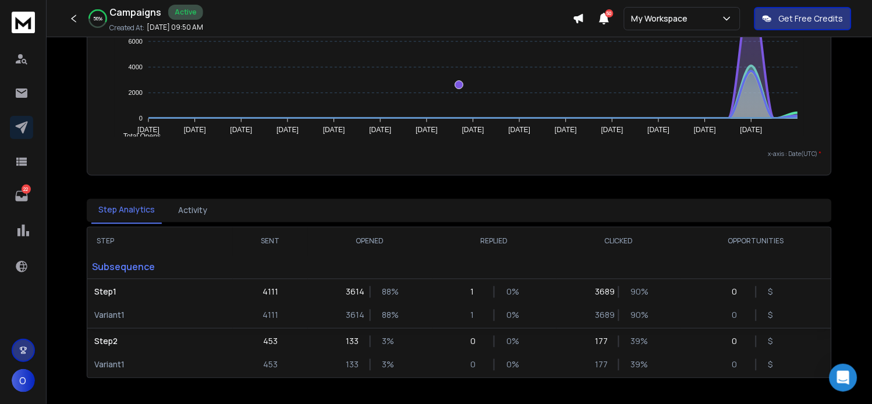
click at [198, 218] on button "Activity" at bounding box center [192, 211] width 43 height 26
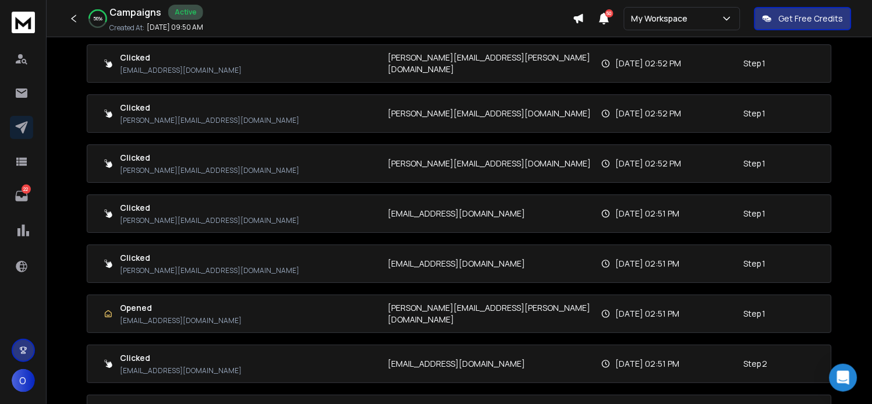
scroll to position [759, 0]
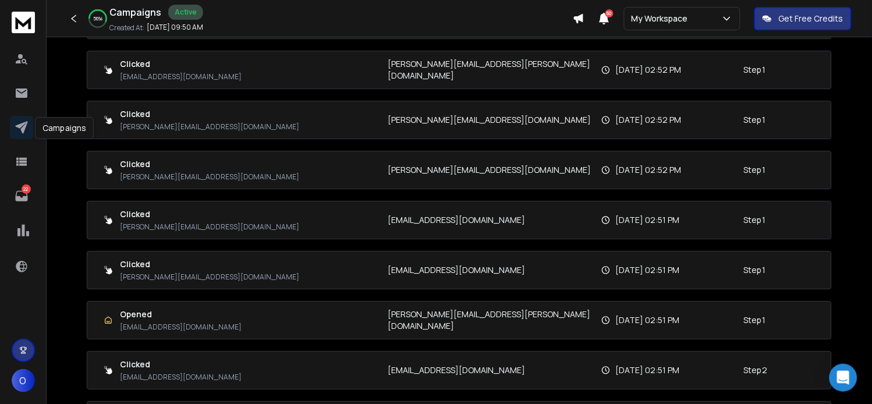
click at [20, 125] on icon at bounding box center [21, 127] width 12 height 12
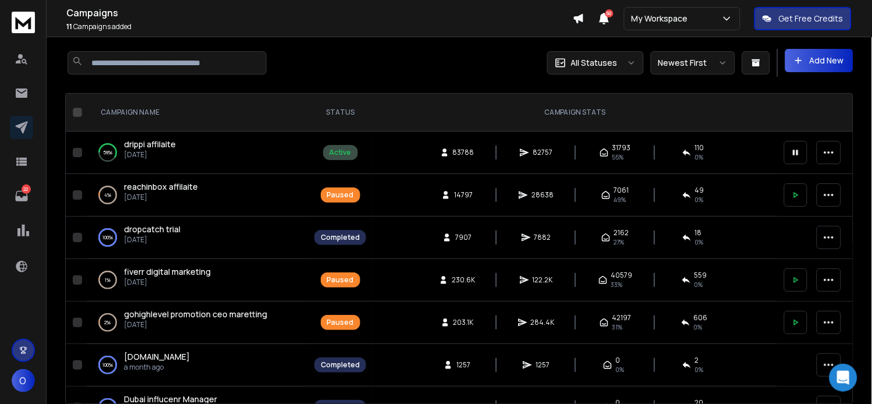
click at [155, 141] on span "drippi affilaite" at bounding box center [150, 144] width 52 height 11
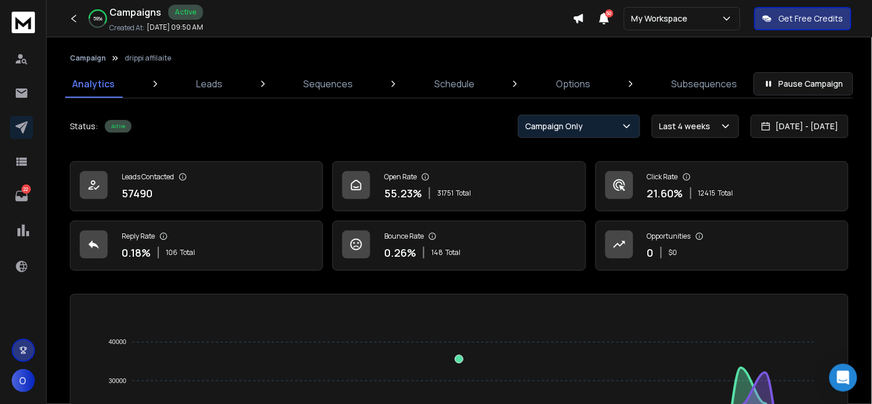
click at [538, 133] on button "Campaign Only" at bounding box center [579, 126] width 122 height 23
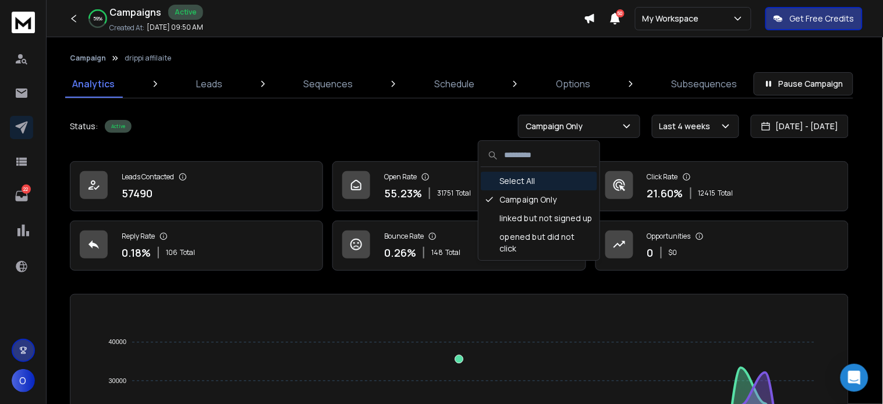
click at [513, 183] on div "Select All" at bounding box center [539, 181] width 116 height 19
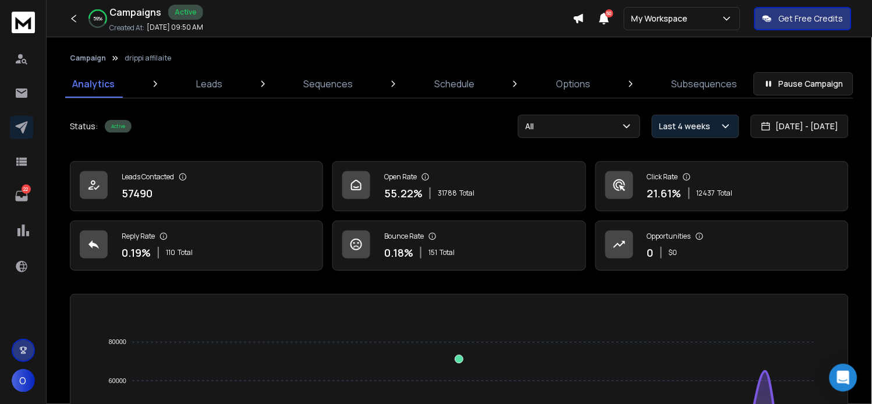
click at [662, 120] on p "Last 4 weeks" at bounding box center [687, 126] width 56 height 12
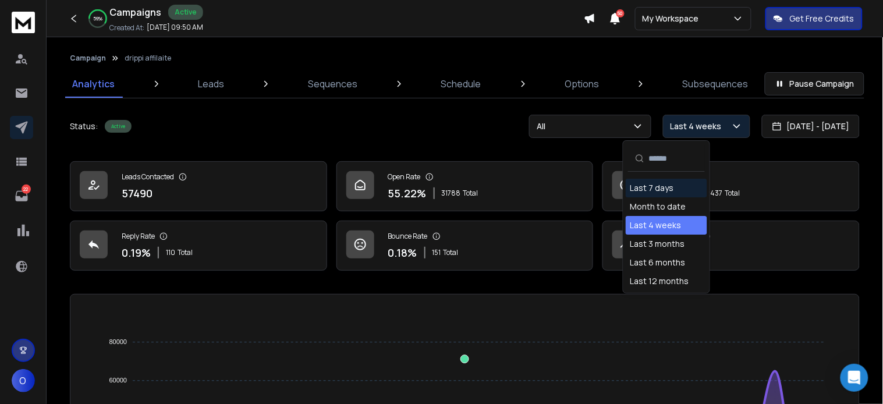
click at [670, 120] on p "Last 4 weeks" at bounding box center [698, 126] width 56 height 12
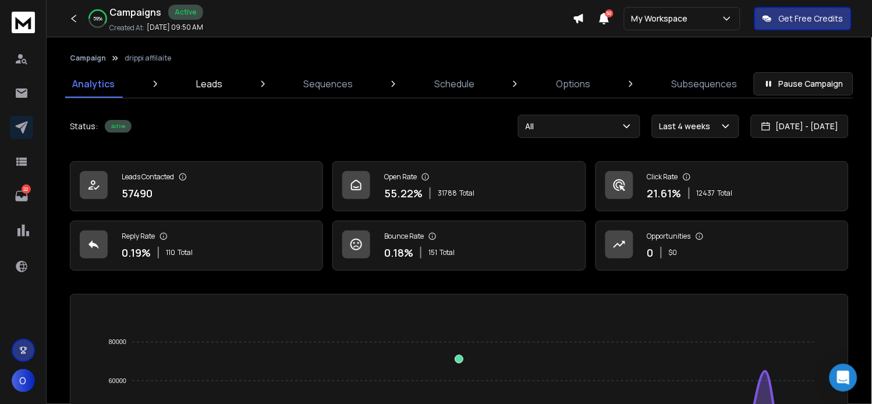
click at [222, 84] on p "Leads" at bounding box center [209, 84] width 26 height 14
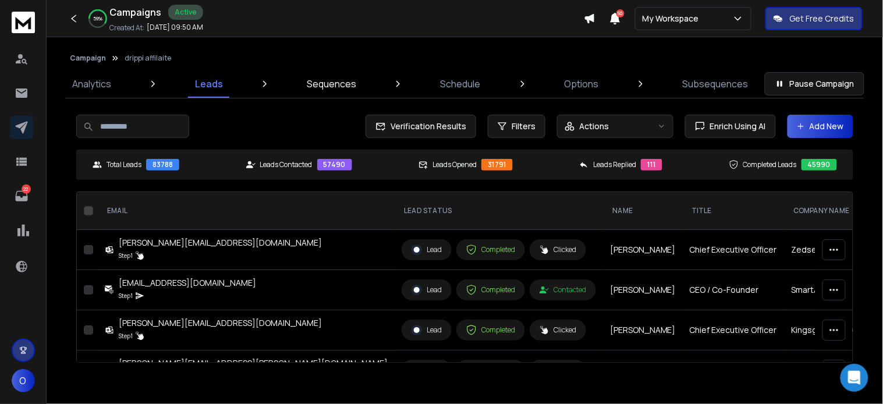
click at [307, 93] on link "Sequences" at bounding box center [331, 84] width 63 height 28
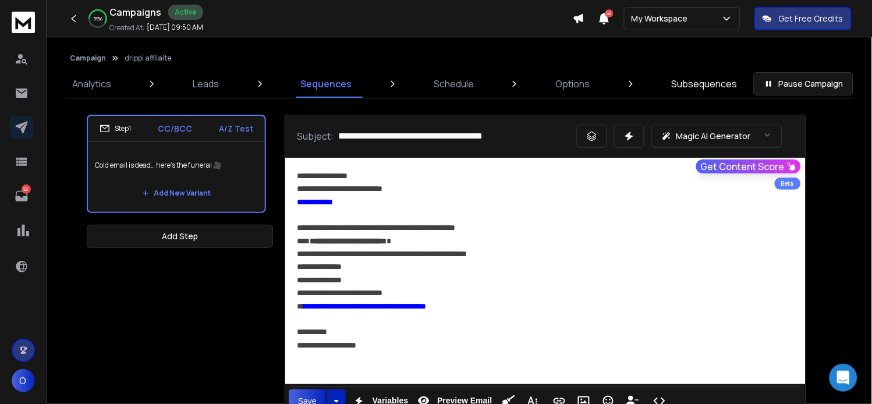
click at [687, 79] on p "Subsequences" at bounding box center [705, 84] width 66 height 14
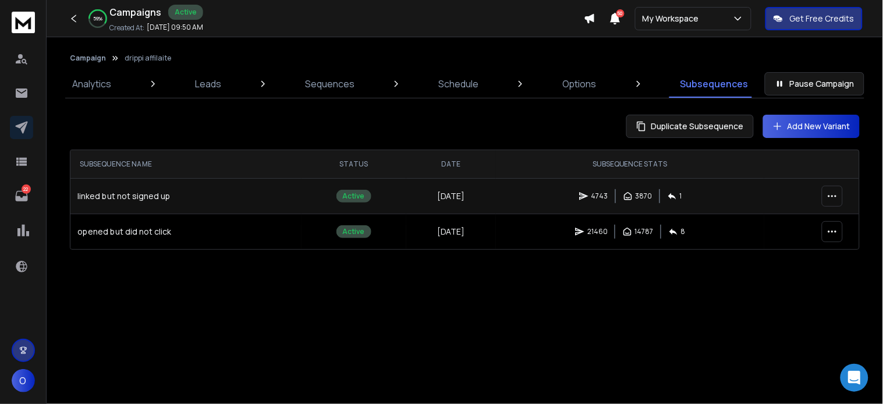
click at [98, 193] on td "linked but not signed up" at bounding box center [185, 196] width 231 height 36
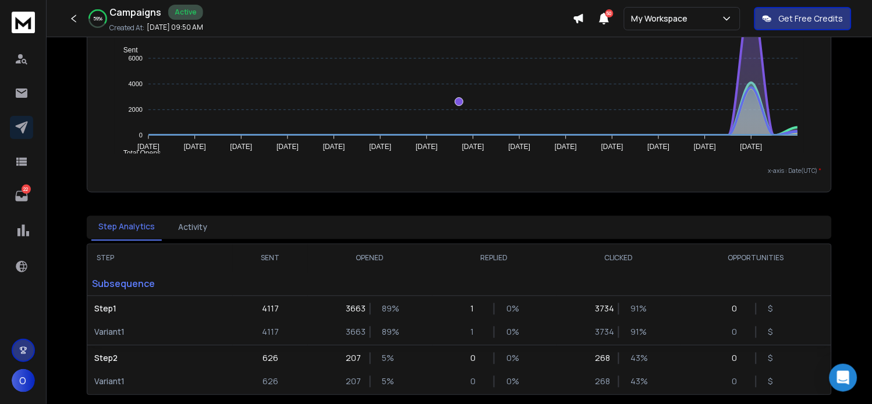
scroll to position [371, 0]
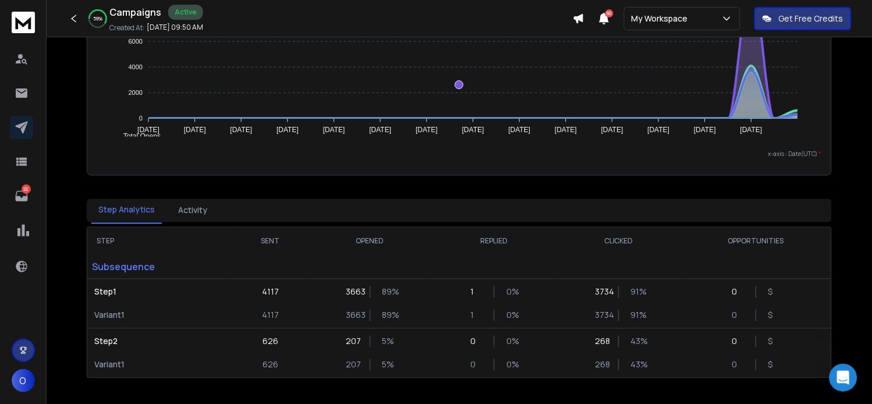
click at [194, 211] on button "Activity" at bounding box center [192, 211] width 43 height 26
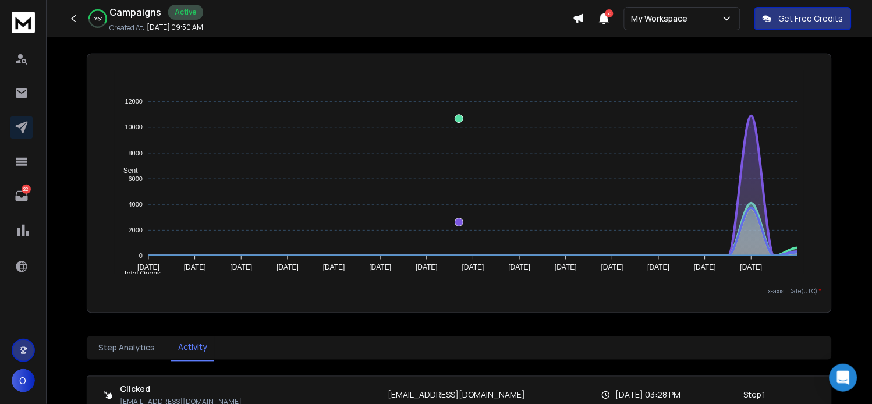
scroll to position [0, 0]
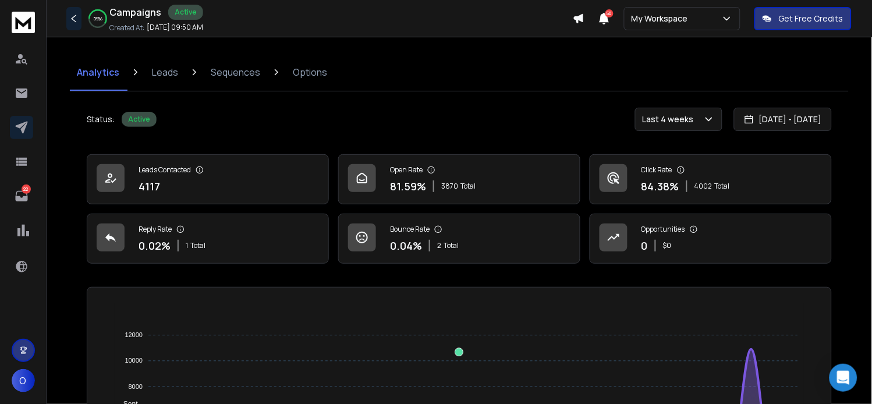
click at [80, 13] on button at bounding box center [73, 18] width 15 height 23
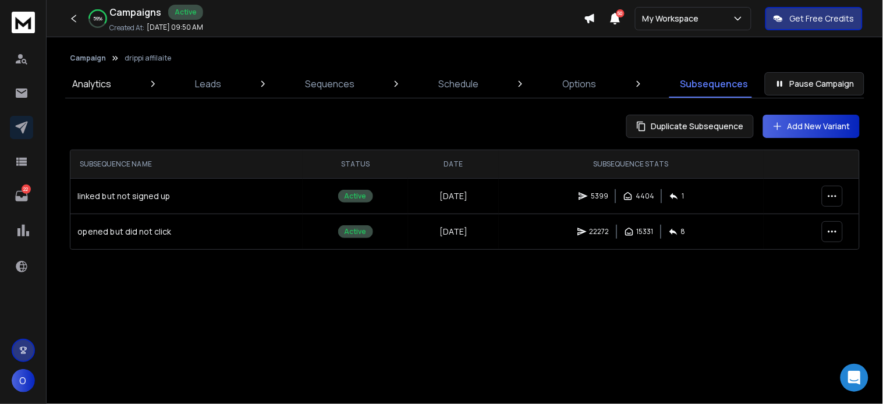
click at [107, 84] on p "Analytics" at bounding box center [91, 84] width 39 height 14
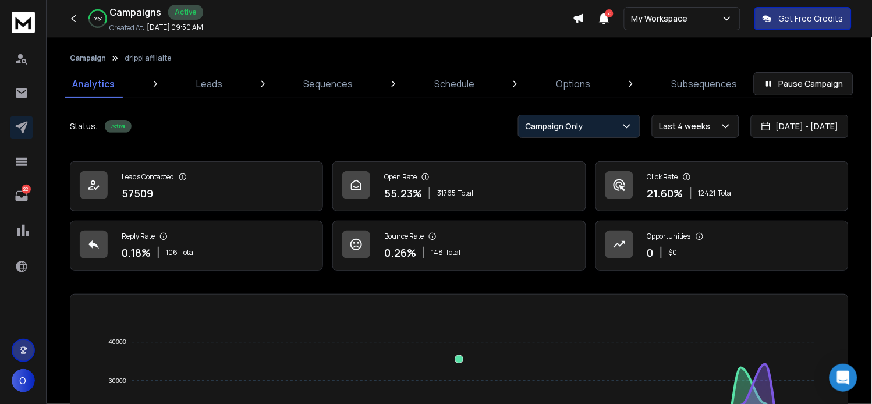
click at [537, 126] on p "Campaign Only" at bounding box center [557, 126] width 62 height 12
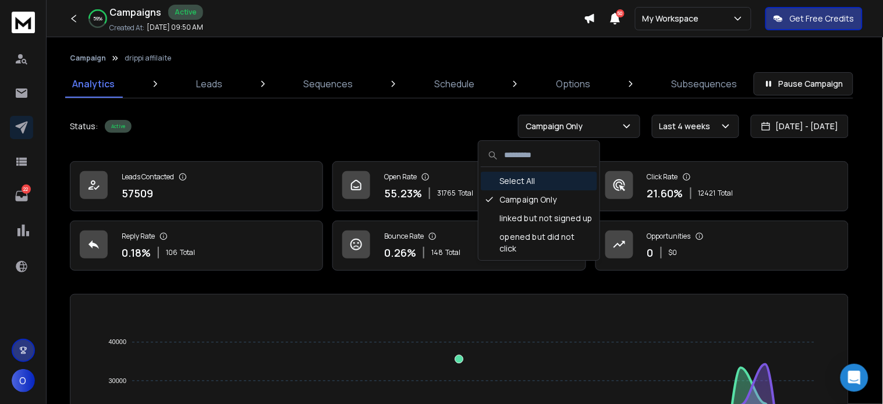
click at [527, 185] on div "Select All" at bounding box center [539, 181] width 116 height 19
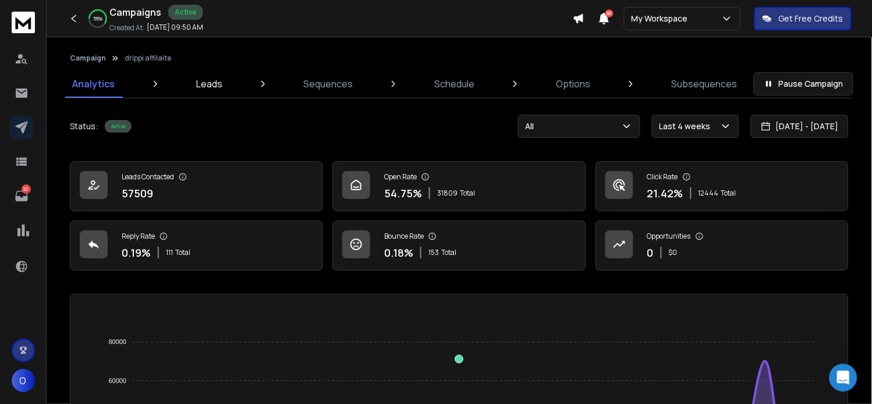
drag, startPoint x: 237, startPoint y: 84, endPoint x: 225, endPoint y: 86, distance: 12.3
click at [235, 84] on div "Analytics Leads Sequences Schedule Options Subsequences" at bounding box center [404, 84] width 679 height 28
click at [186, 90] on div "Analytics Leads Sequences Schedule Options Subsequences" at bounding box center [404, 84] width 679 height 28
click at [192, 89] on link "Leads" at bounding box center [209, 84] width 40 height 28
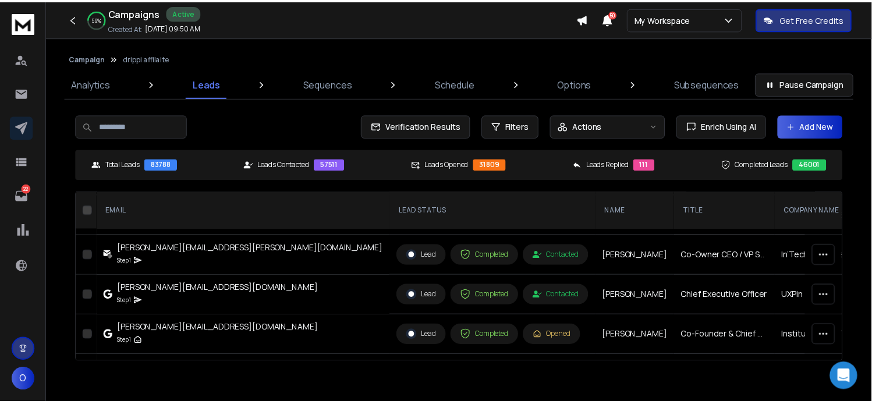
scroll to position [517, 0]
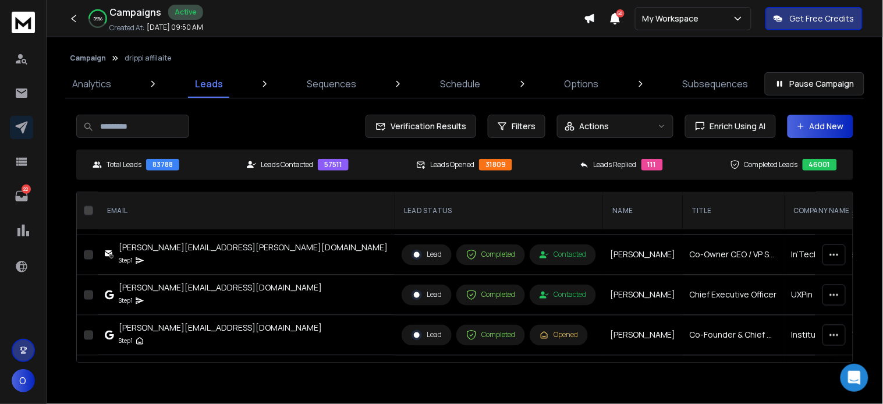
click at [101, 159] on div "Total Leads 83788" at bounding box center [136, 165] width 87 height 12
click at [108, 79] on p "Analytics" at bounding box center [91, 84] width 39 height 14
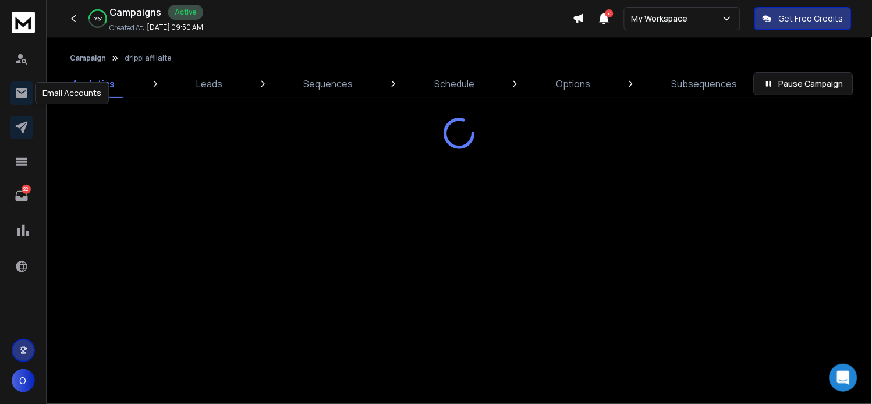
click at [16, 94] on icon at bounding box center [22, 92] width 12 height 9
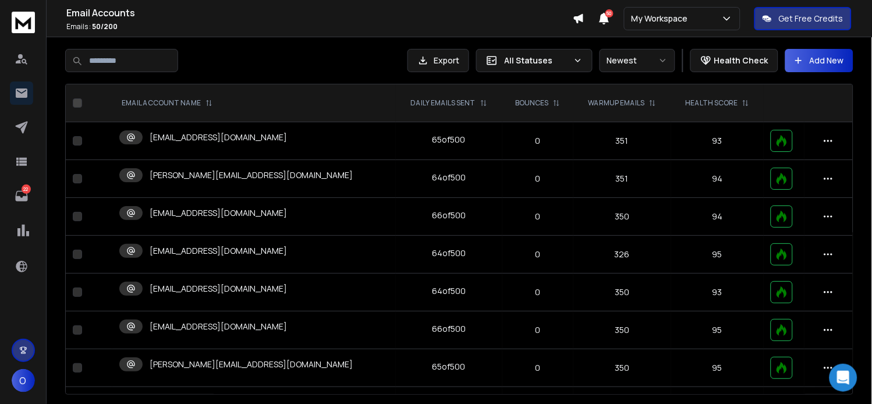
click at [540, 60] on p "All Statuses" at bounding box center [537, 61] width 64 height 12
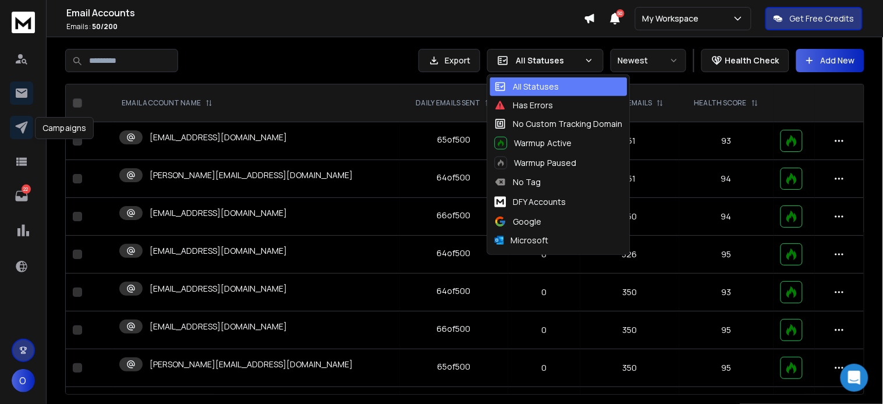
click at [24, 124] on icon at bounding box center [21, 127] width 12 height 12
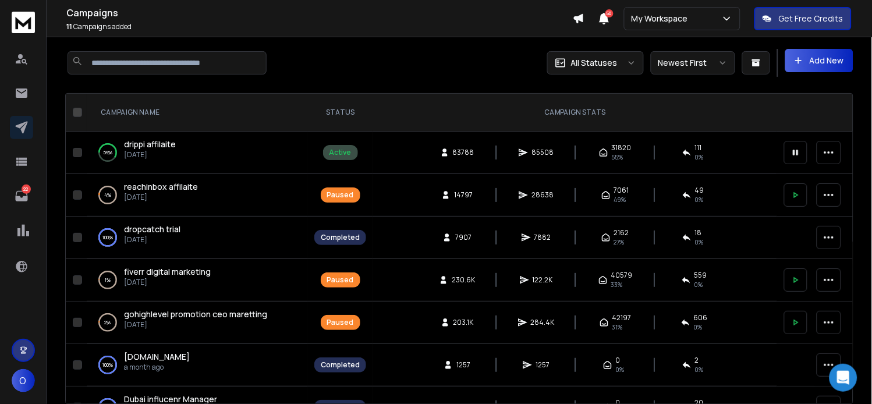
click at [154, 146] on span "drippi affilaite" at bounding box center [150, 144] width 52 height 11
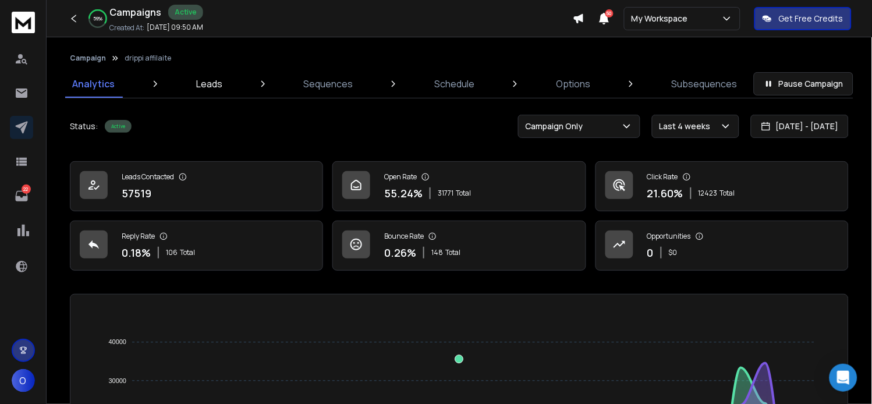
click at [208, 81] on p "Leads" at bounding box center [209, 84] width 26 height 14
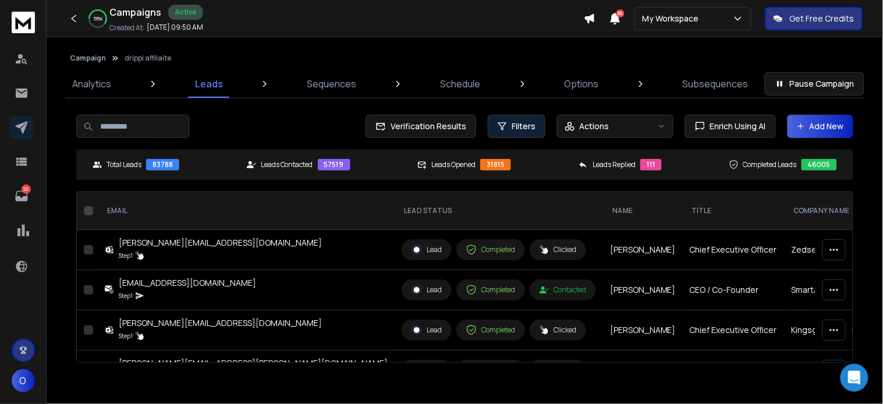
click at [514, 125] on span "Filters" at bounding box center [524, 126] width 24 height 12
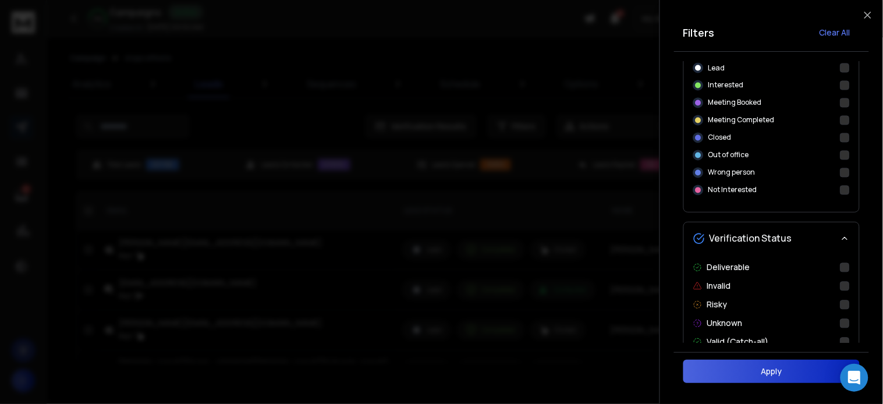
scroll to position [577, 0]
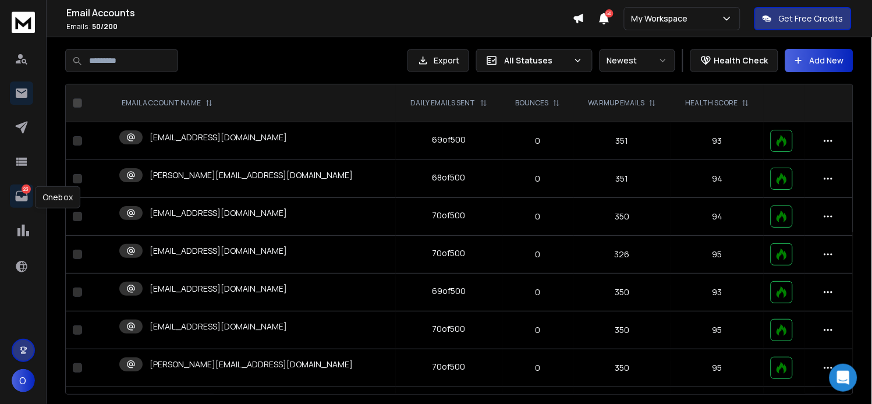
click at [13, 204] on link "23" at bounding box center [21, 195] width 23 height 23
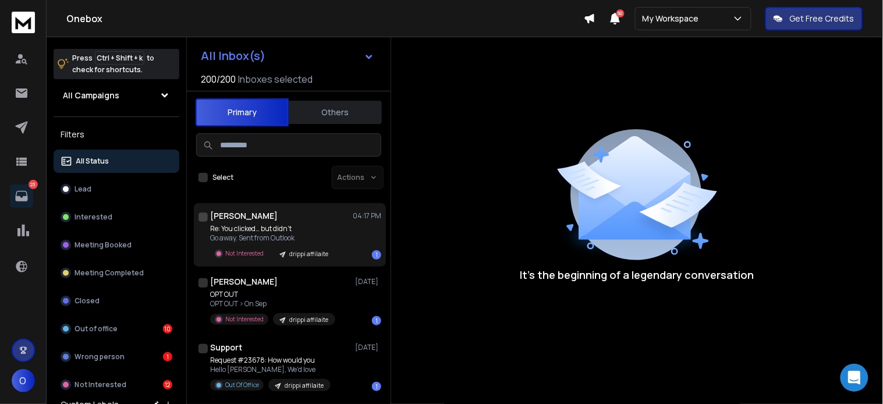
click at [268, 227] on p "Re: You clicked… but didn’t" at bounding box center [272, 228] width 125 height 9
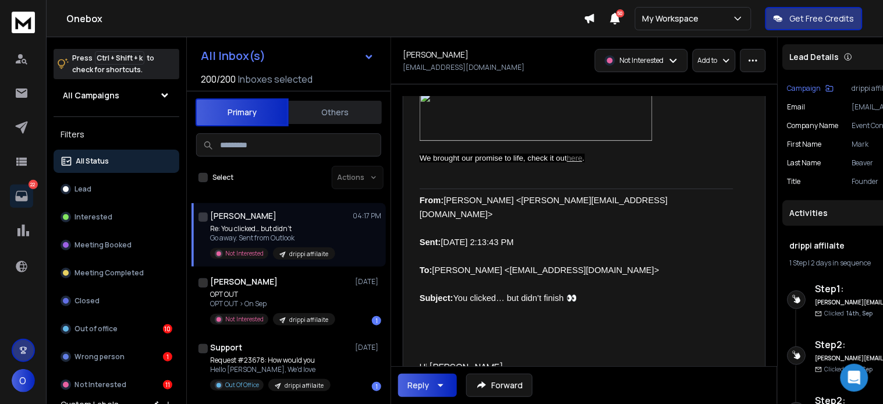
scroll to position [388, 0]
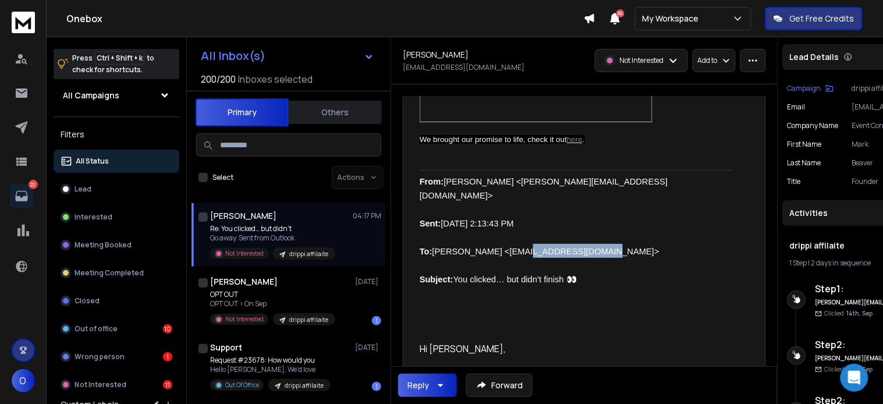
drag, startPoint x: 510, startPoint y: 248, endPoint x: 573, endPoint y: 251, distance: 63.5
click at [573, 251] on font "From: Ahmad Mansour <ahmad@globalleadclub.com> Sent: Sunday, September 14, 2025…" at bounding box center [544, 230] width 248 height 107
drag, startPoint x: 508, startPoint y: 256, endPoint x: 574, endPoint y: 256, distance: 66.3
click at [574, 256] on font "From: Ahmad Mansour <ahmad@globalleadclub.com> Sent: Sunday, September 14, 2025…" at bounding box center [544, 230] width 248 height 107
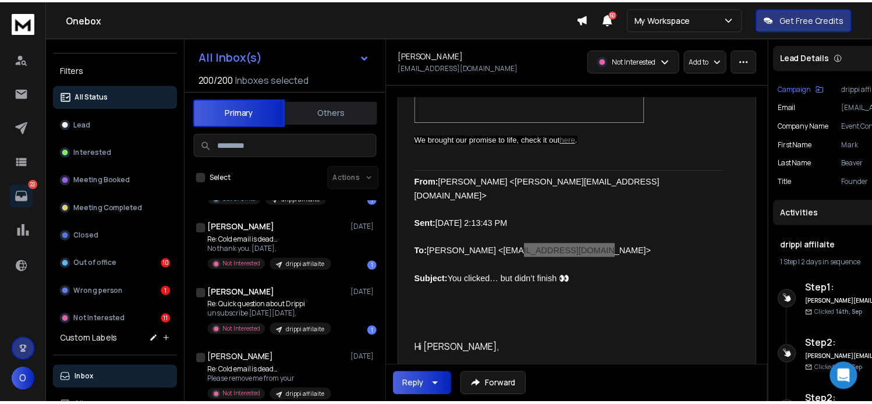
scroll to position [194, 0]
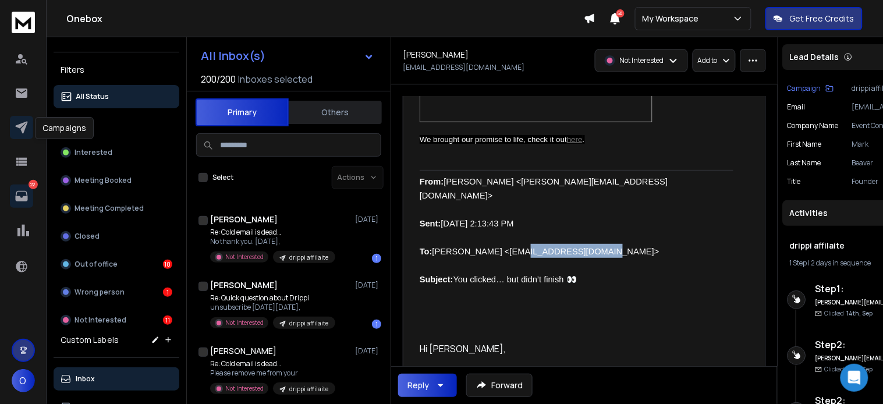
click at [20, 122] on icon at bounding box center [22, 127] width 14 height 14
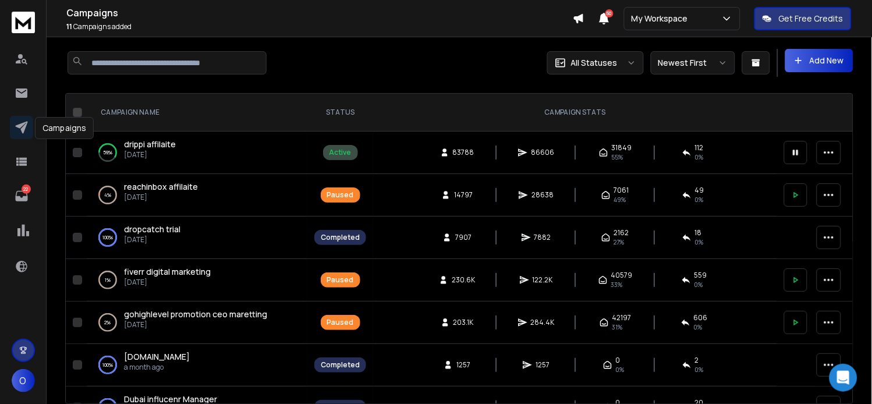
click at [149, 141] on span "drippi affilaite" at bounding box center [150, 144] width 52 height 11
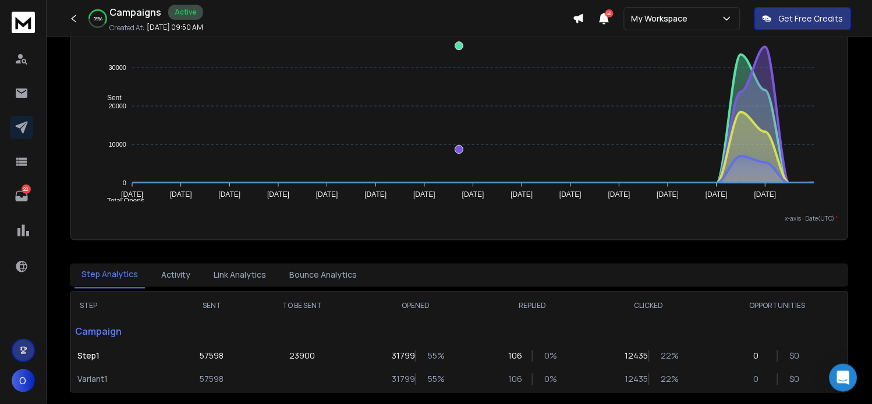
scroll to position [323, 0]
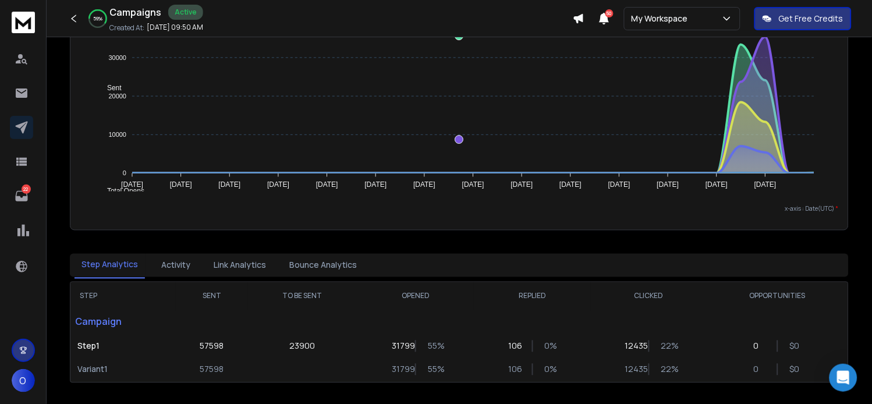
click at [184, 269] on button "Activity" at bounding box center [175, 266] width 43 height 26
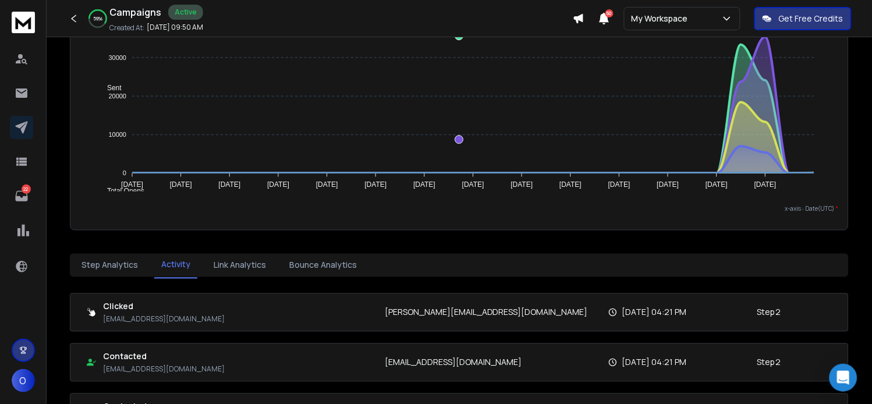
click at [218, 265] on button "Link Analytics" at bounding box center [240, 266] width 66 height 26
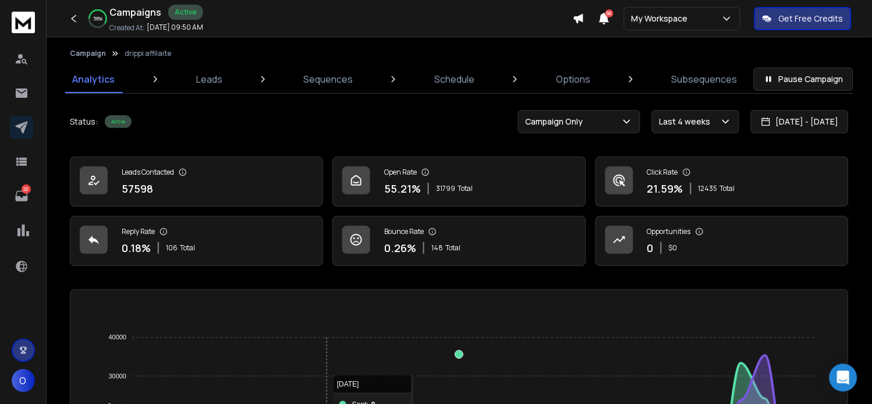
scroll to position [0, 0]
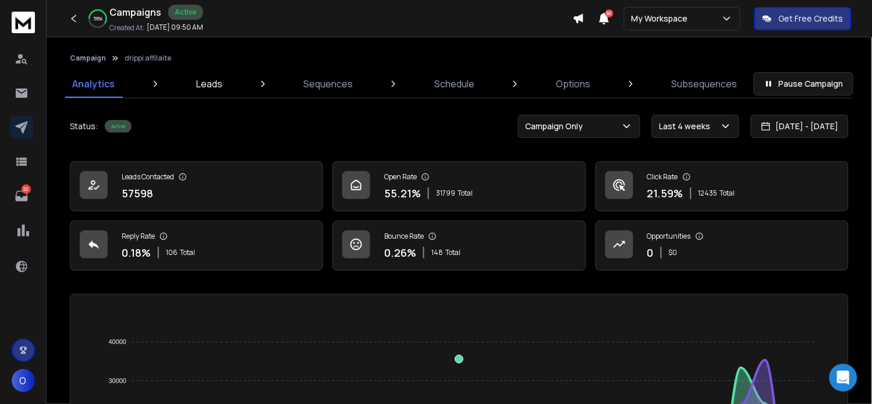
click at [198, 88] on p "Leads" at bounding box center [209, 84] width 26 height 14
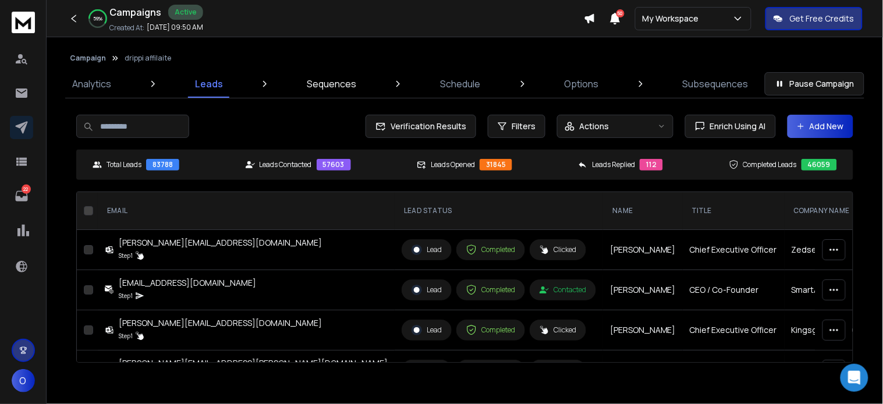
click at [333, 95] on link "Sequences" at bounding box center [331, 84] width 63 height 28
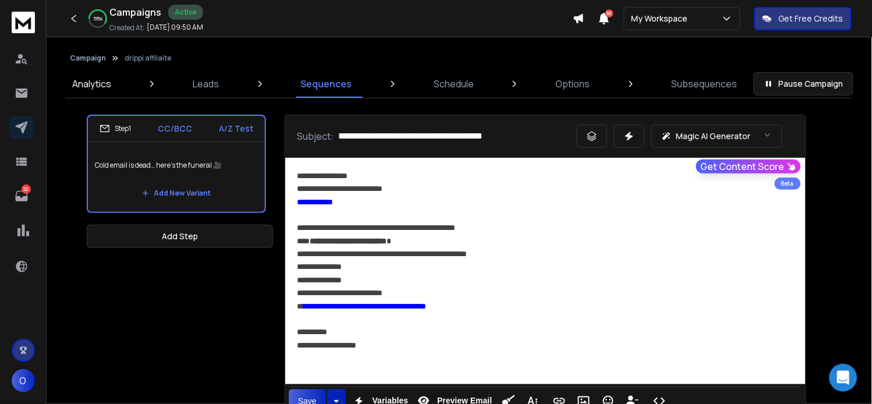
click at [91, 77] on p "Analytics" at bounding box center [91, 84] width 39 height 14
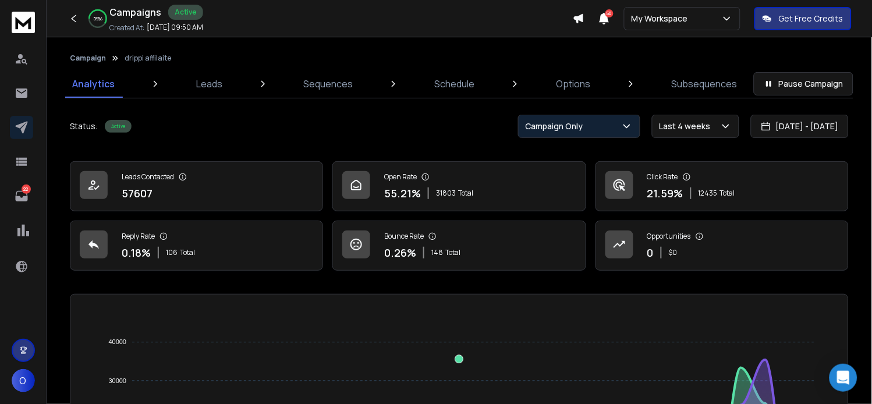
click at [562, 119] on button "Campaign Only" at bounding box center [579, 126] width 122 height 23
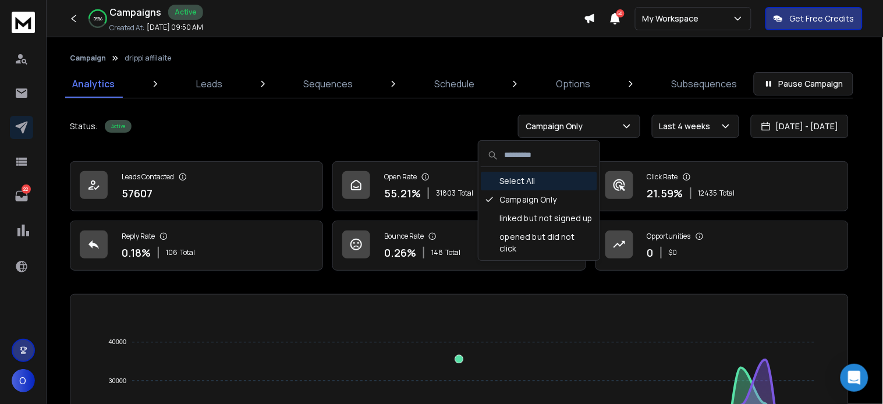
click at [487, 182] on span at bounding box center [489, 181] width 8 height 8
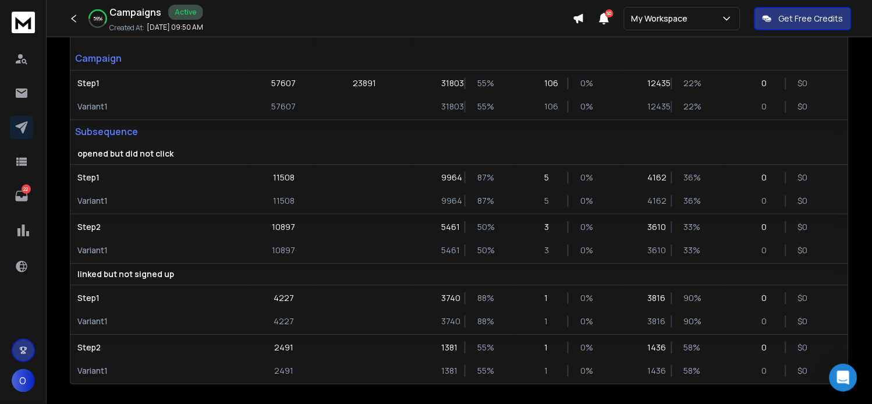
scroll to position [588, 0]
